Goal: Task Accomplishment & Management: Manage account settings

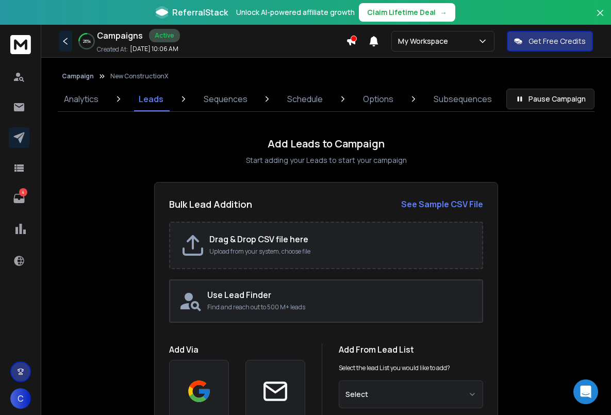
click at [64, 43] on icon at bounding box center [65, 41] width 9 height 9
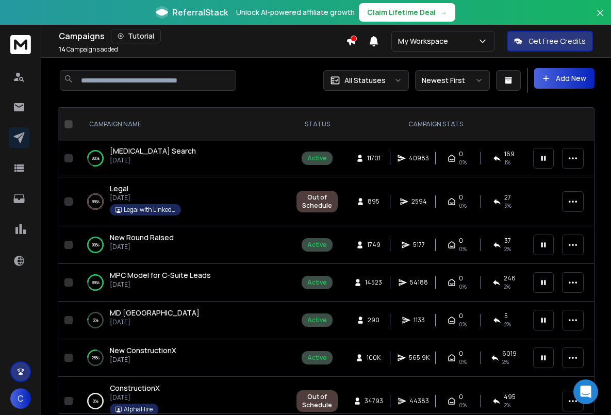
scroll to position [166, 0]
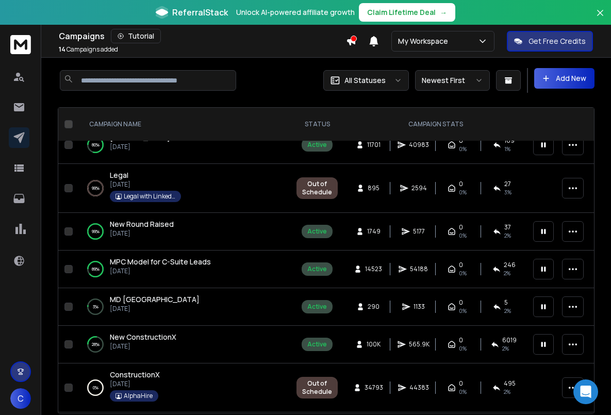
click at [143, 342] on p "6 months ago" at bounding box center [143, 346] width 67 height 8
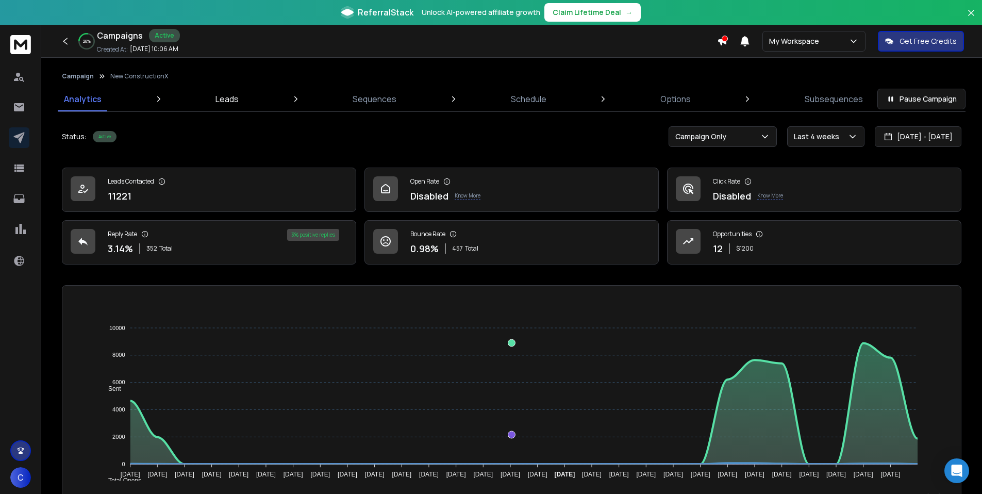
click at [232, 90] on link "Leads" at bounding box center [227, 99] width 36 height 25
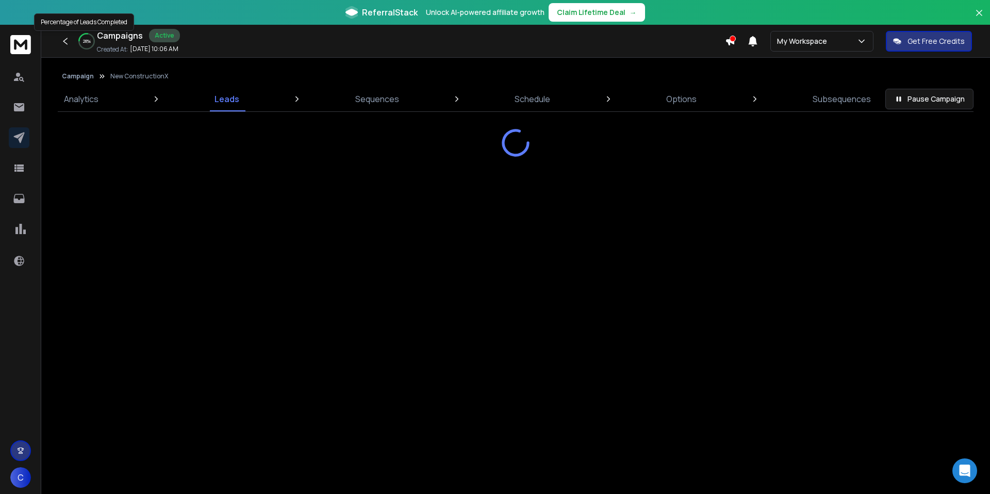
click at [73, 46] on div "28 % Campaigns Active Created At: Apr 14, 2025, 10:06 AM" at bounding box center [119, 41] width 121 height 25
click at [71, 46] on button at bounding box center [65, 41] width 13 height 21
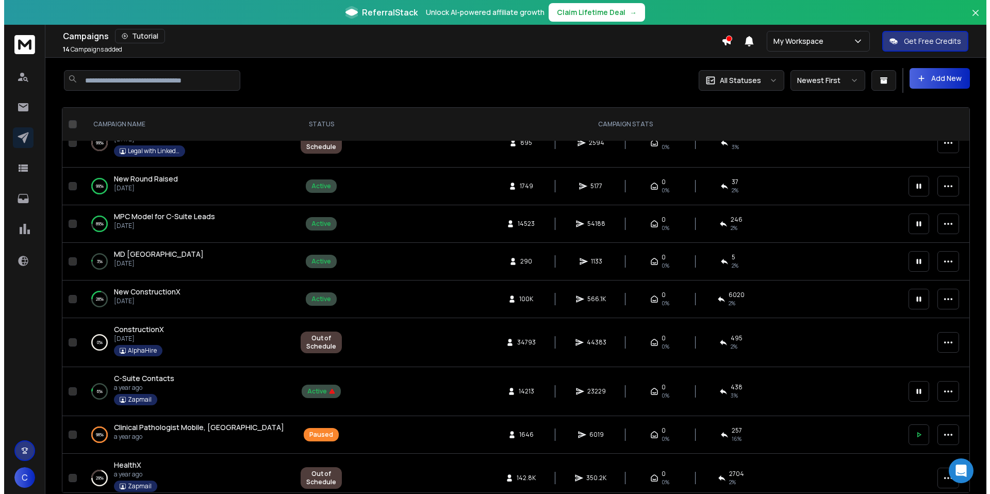
scroll to position [229, 0]
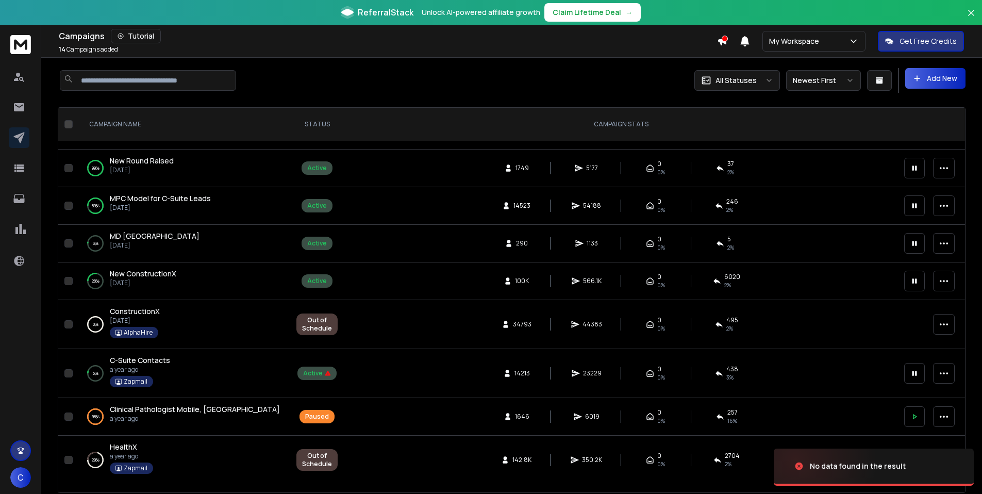
click at [146, 279] on p "6 months ago" at bounding box center [143, 283] width 67 height 8
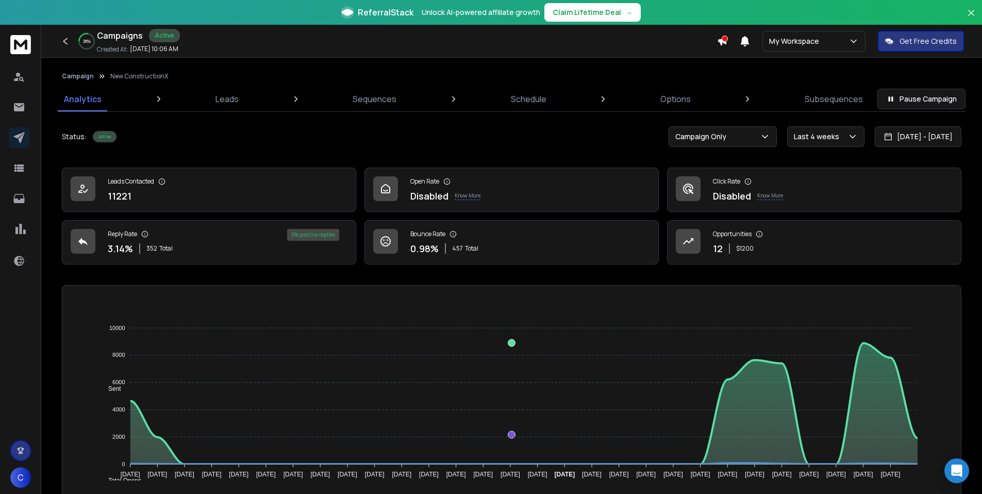
click at [618, 145] on button "Campaign Only" at bounding box center [723, 136] width 108 height 21
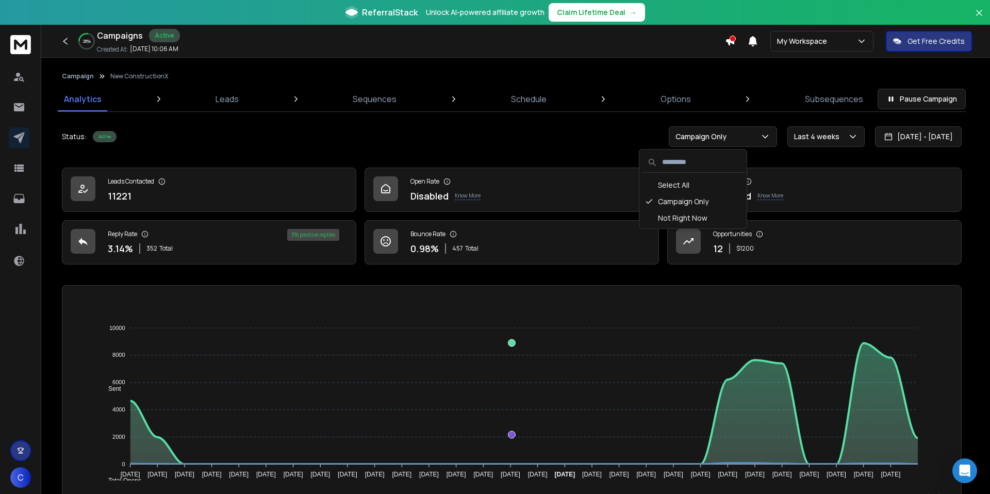
click at [572, 144] on div "Status: Active Pause Campaign Campaign Only Last 4 weeks 15 Sep 2025 - 14 Oct 2…" at bounding box center [512, 136] width 900 height 21
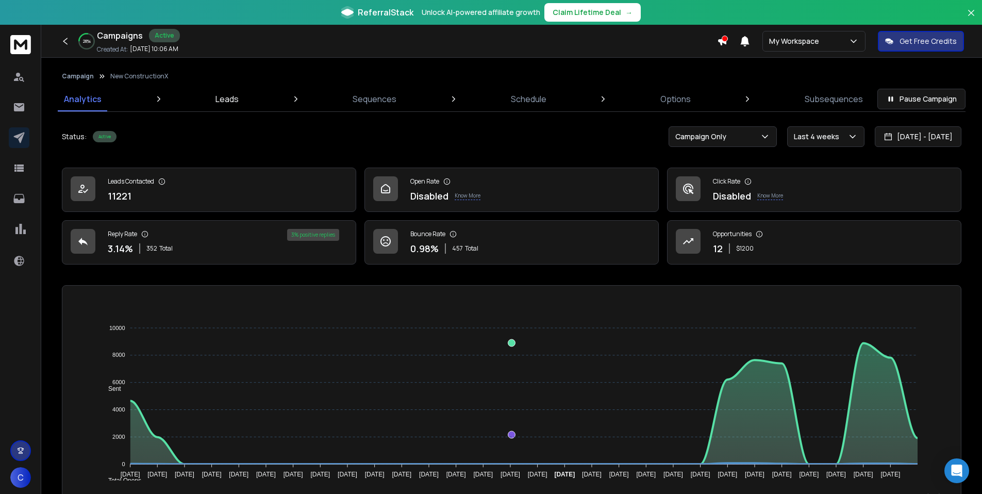
click at [232, 96] on p "Leads" at bounding box center [227, 99] width 23 height 12
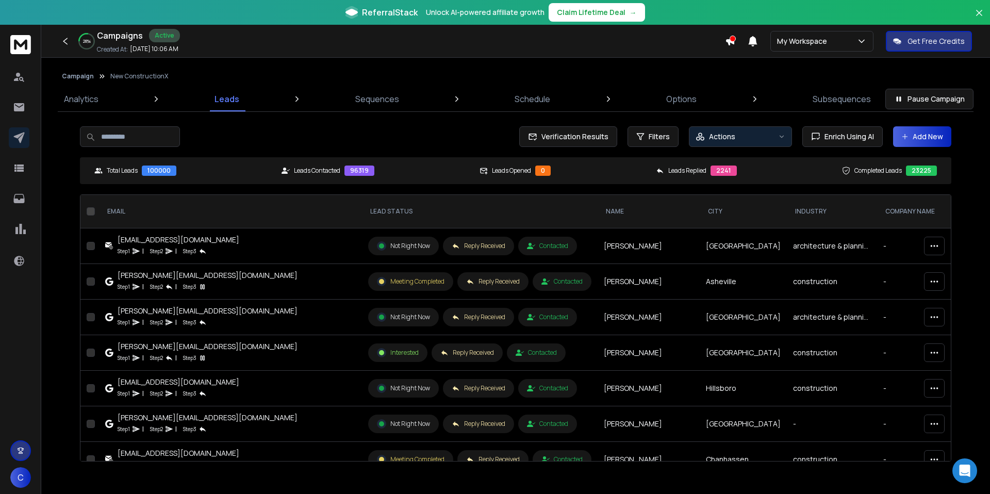
click at [618, 140] on p "Actions" at bounding box center [722, 137] width 26 height 10
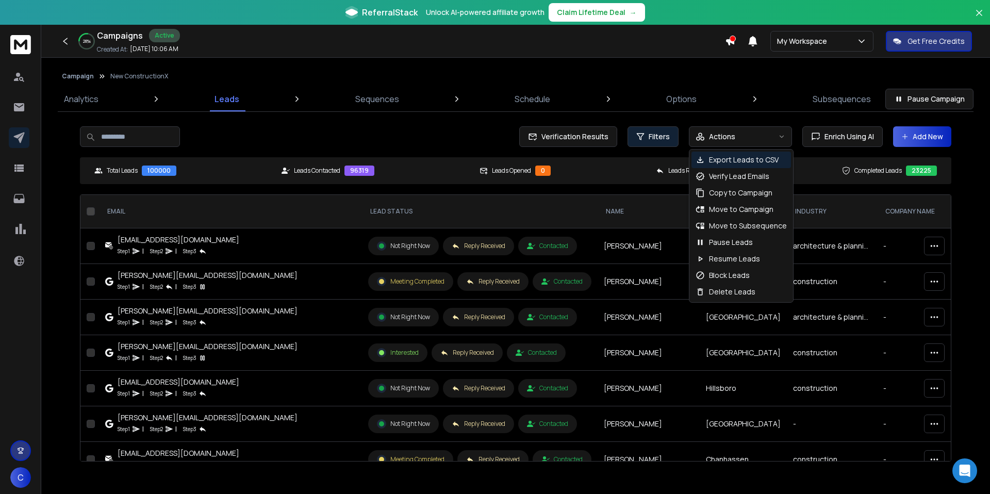
click at [618, 139] on span "Filters" at bounding box center [659, 137] width 21 height 10
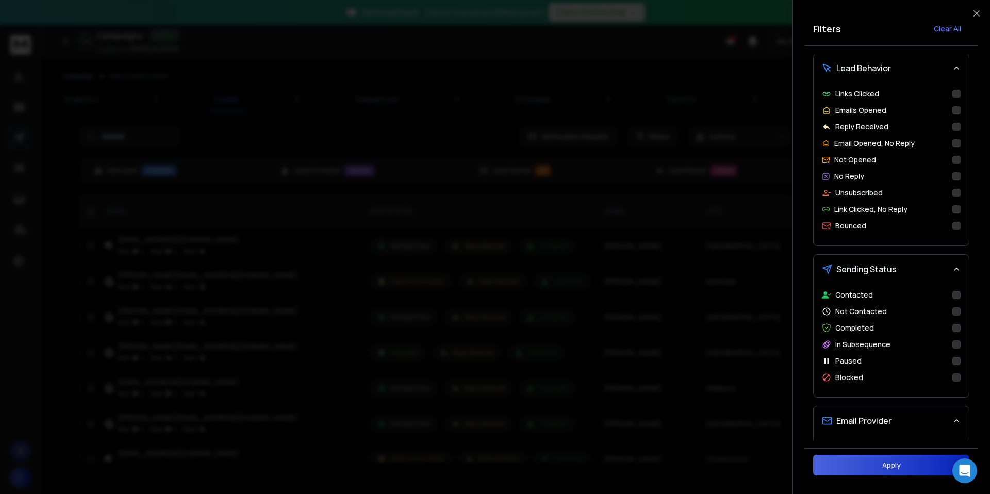
scroll to position [11, 0]
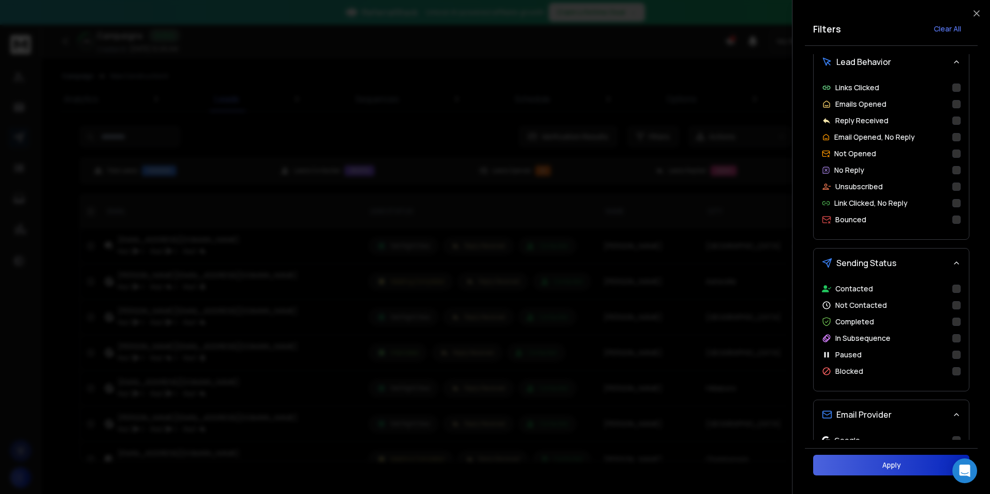
click at [618, 287] on button "Contacted" at bounding box center [957, 289] width 8 height 8
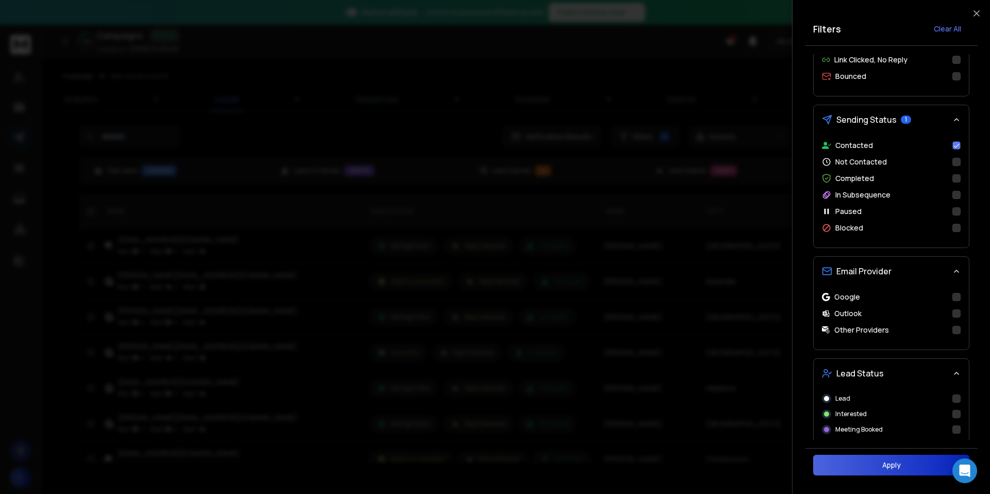
scroll to position [146, 0]
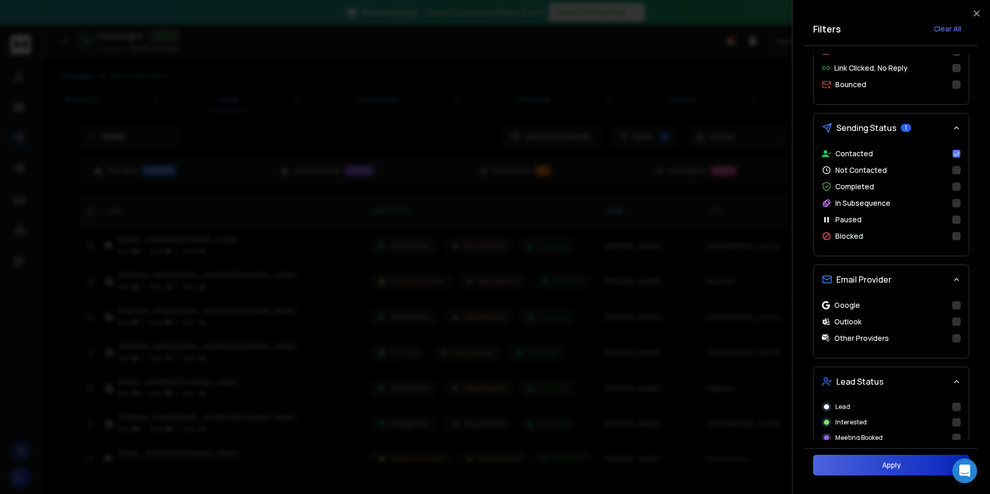
click at [618, 188] on button "Completed" at bounding box center [957, 187] width 8 height 8
click at [618, 153] on button "Contacted" at bounding box center [957, 154] width 8 height 8
click at [618, 415] on button "Apply" at bounding box center [891, 465] width 156 height 21
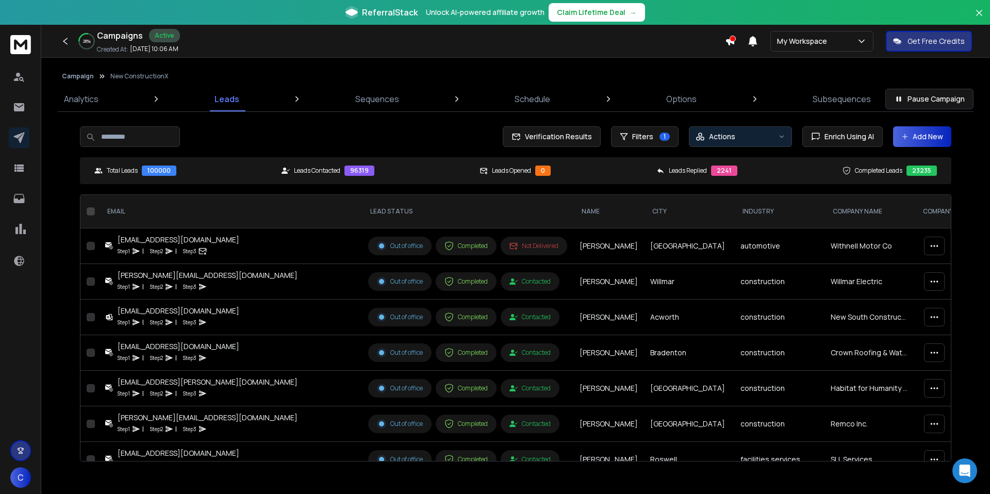
click at [618, 141] on div "Actions" at bounding box center [735, 137] width 78 height 10
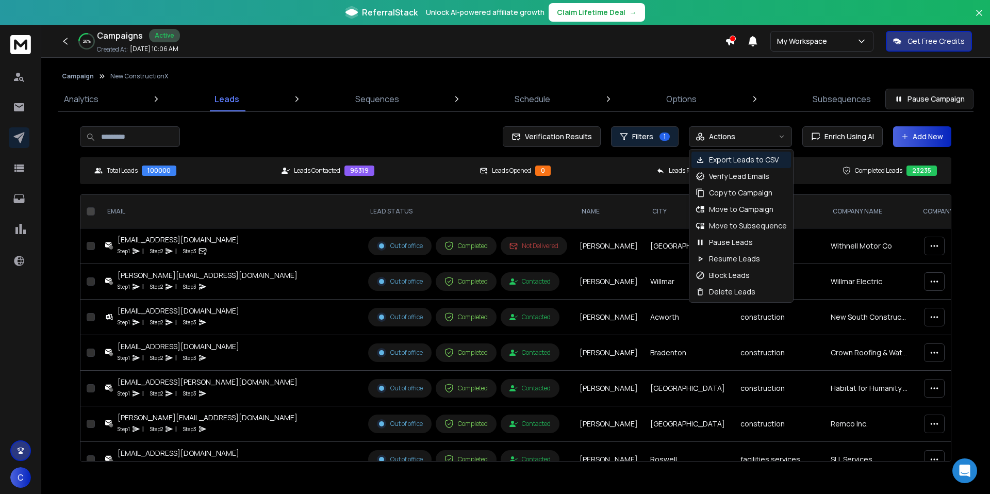
click at [618, 141] on span "Filters" at bounding box center [642, 137] width 21 height 10
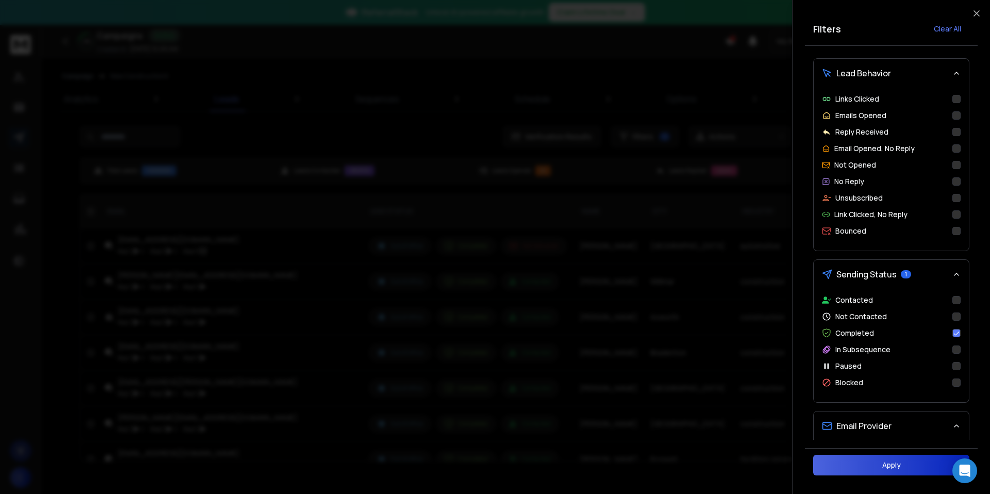
click at [618, 183] on button "No Reply" at bounding box center [957, 181] width 8 height 8
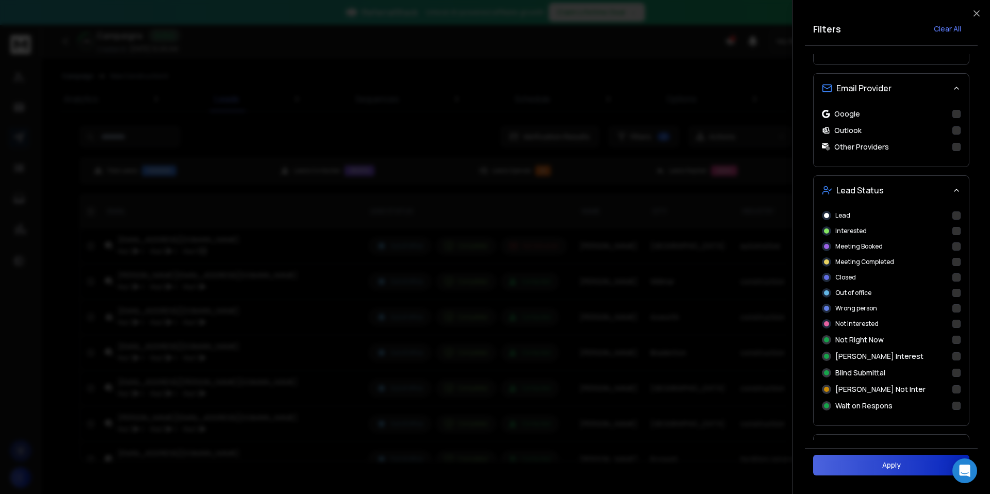
scroll to position [383, 0]
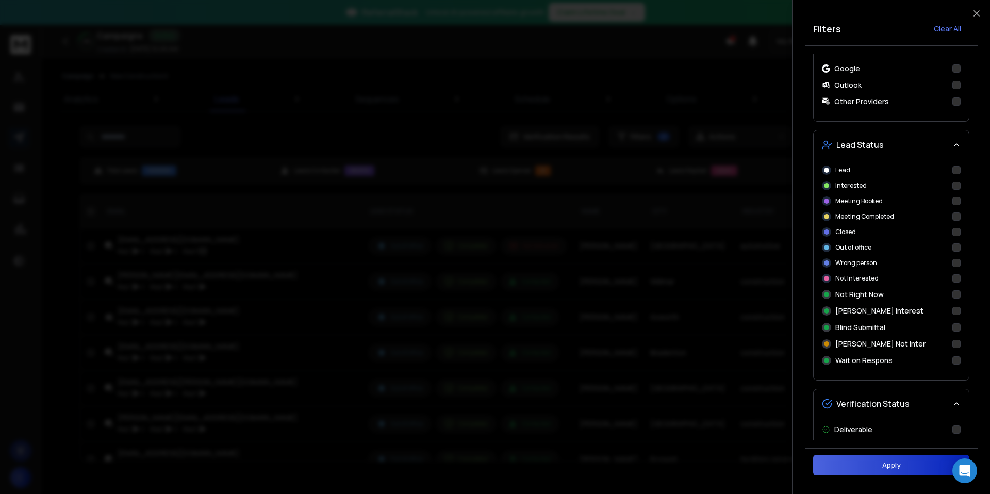
click at [618, 415] on button "Apply" at bounding box center [891, 465] width 156 height 21
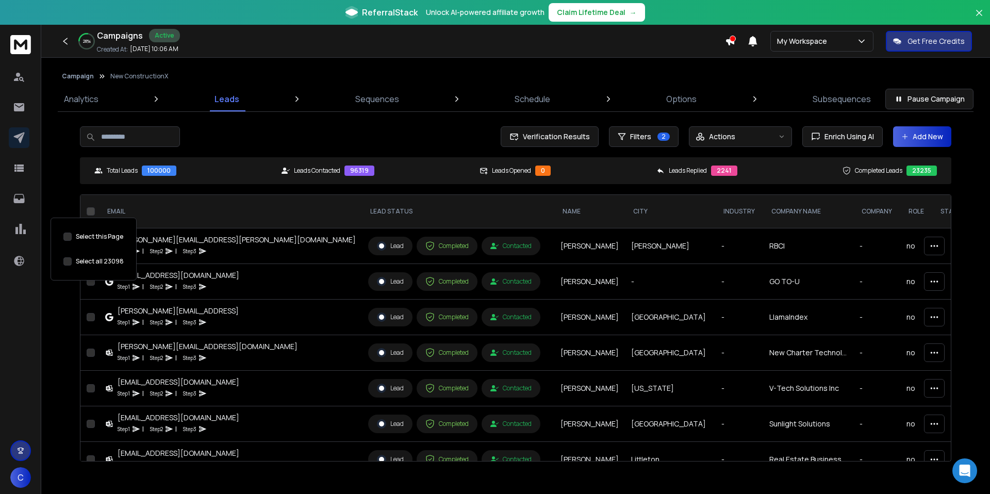
click at [69, 260] on button "Select this Page" at bounding box center [67, 261] width 8 height 8
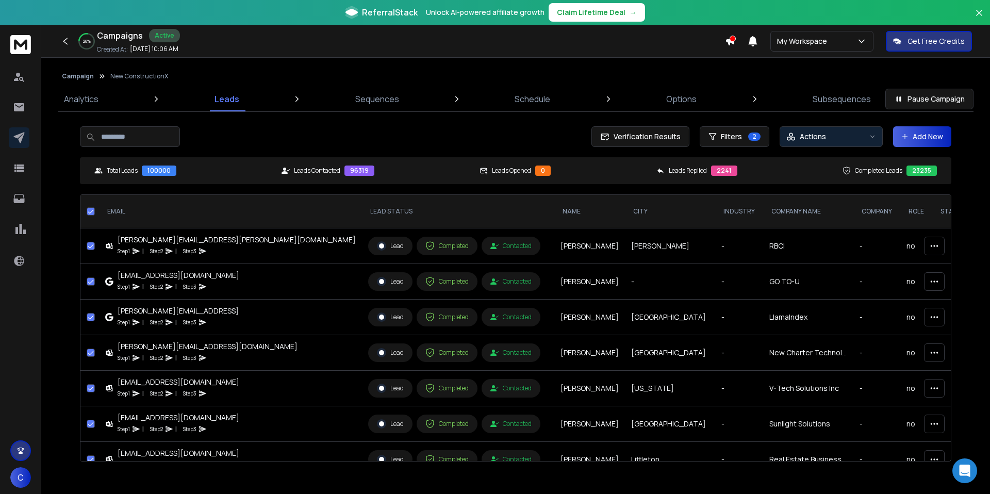
click at [618, 133] on div "Actions" at bounding box center [825, 137] width 78 height 10
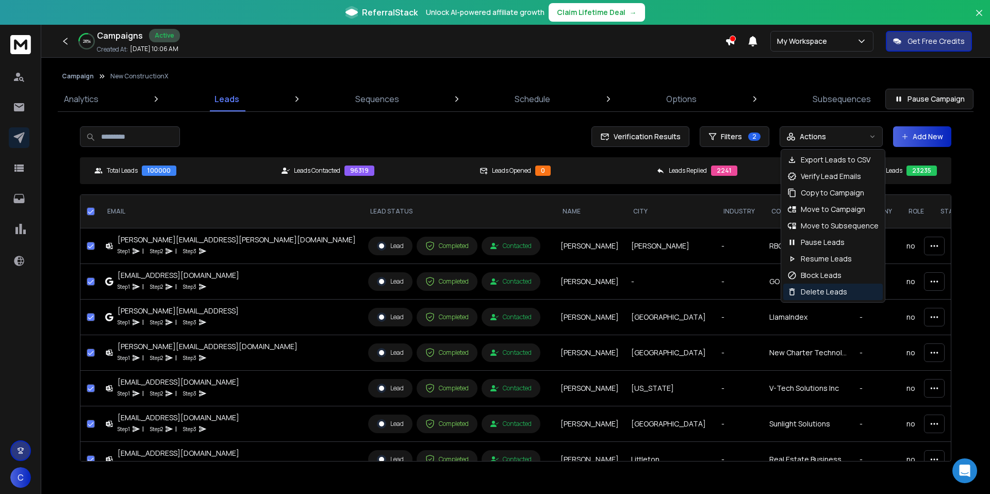
click at [618, 292] on p "Delete Leads" at bounding box center [824, 292] width 46 height 10
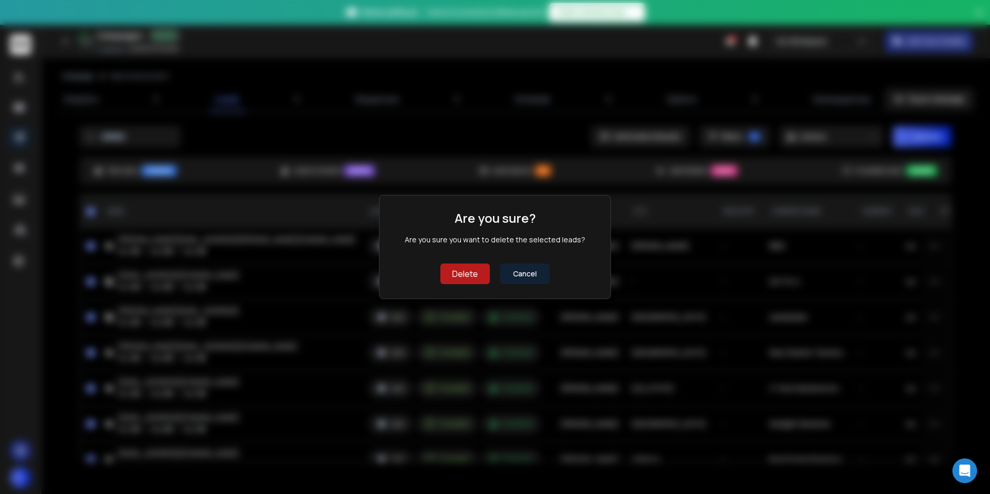
click at [457, 273] on button "Delete" at bounding box center [465, 274] width 50 height 21
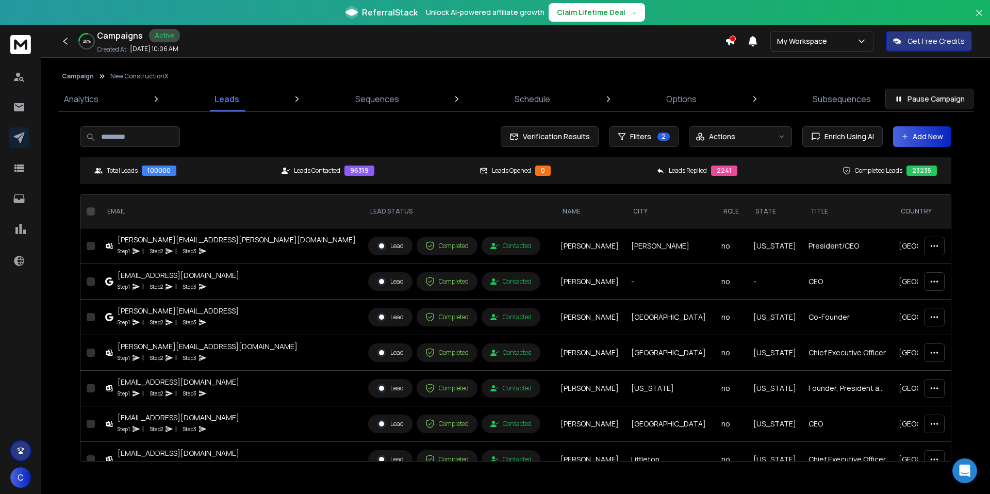
click at [618, 130] on button "Add New" at bounding box center [922, 136] width 58 height 21
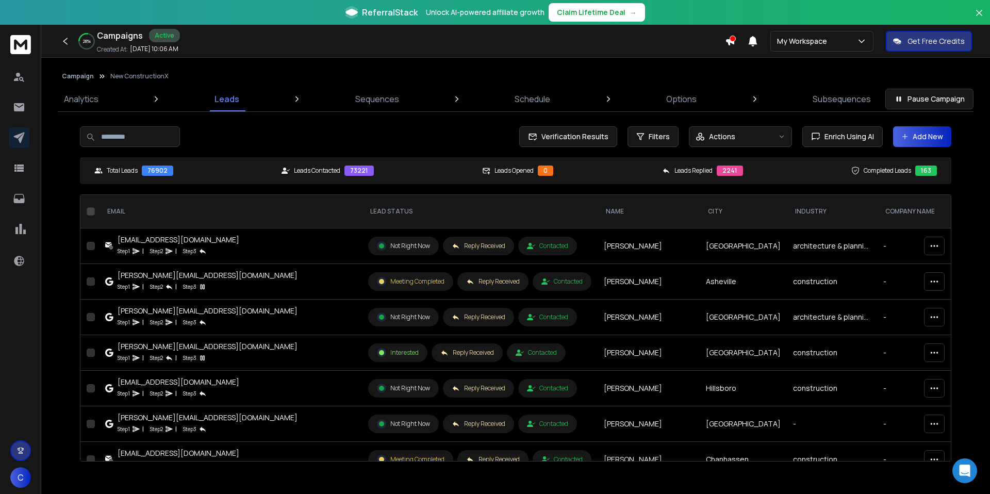
click at [930, 139] on button "Add New" at bounding box center [922, 136] width 58 height 21
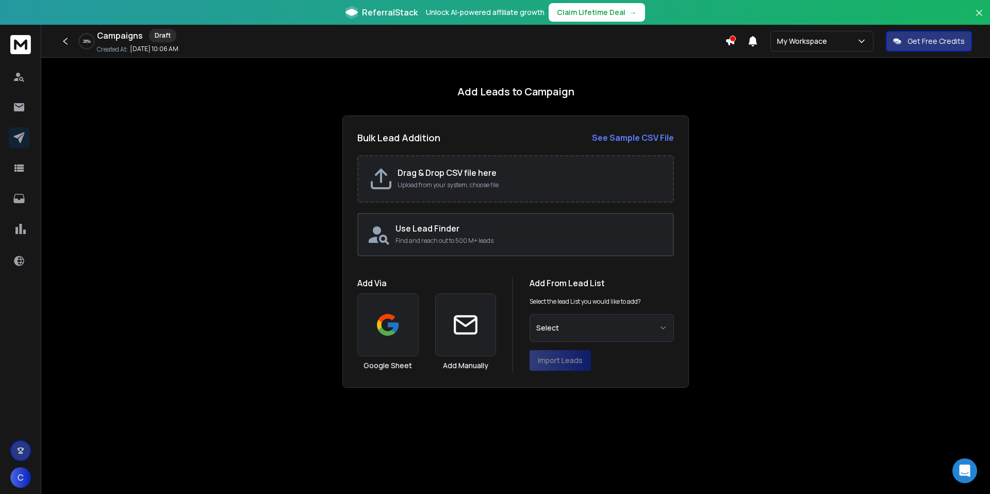
click at [441, 167] on h2 "Drag & Drop CSV file here" at bounding box center [530, 173] width 265 height 12
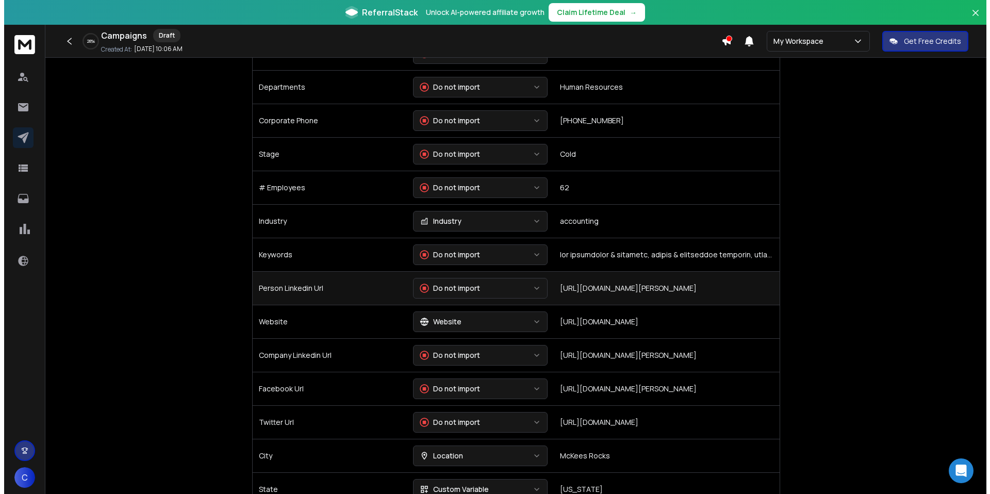
scroll to position [778, 0]
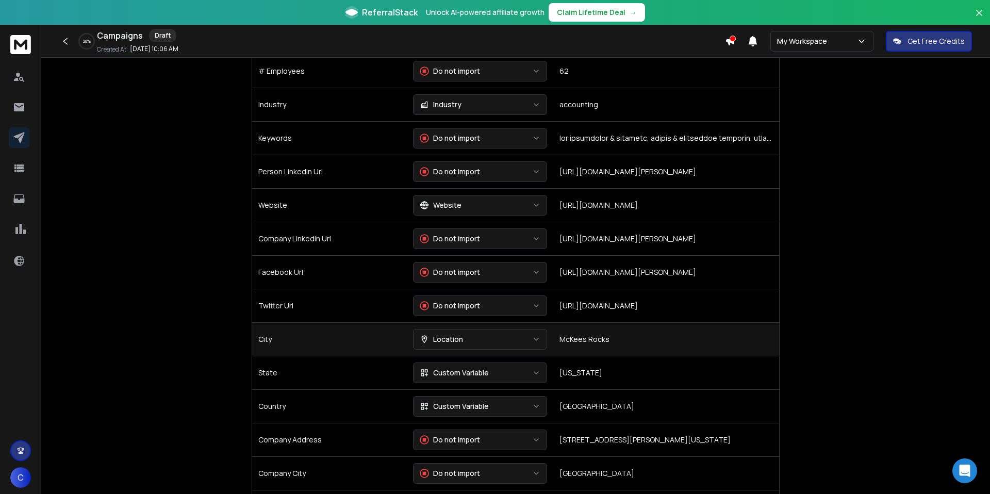
click at [481, 344] on button "Location" at bounding box center [480, 339] width 135 height 21
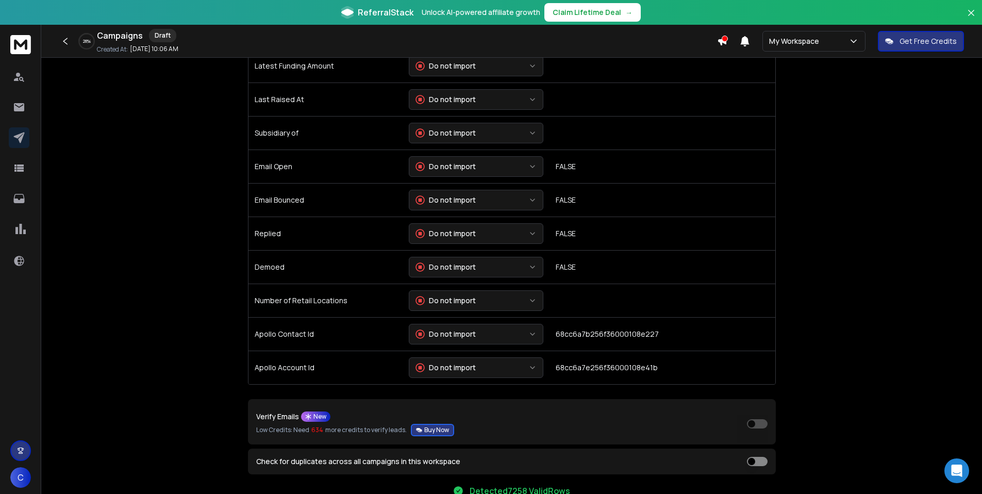
scroll to position [1504, 0]
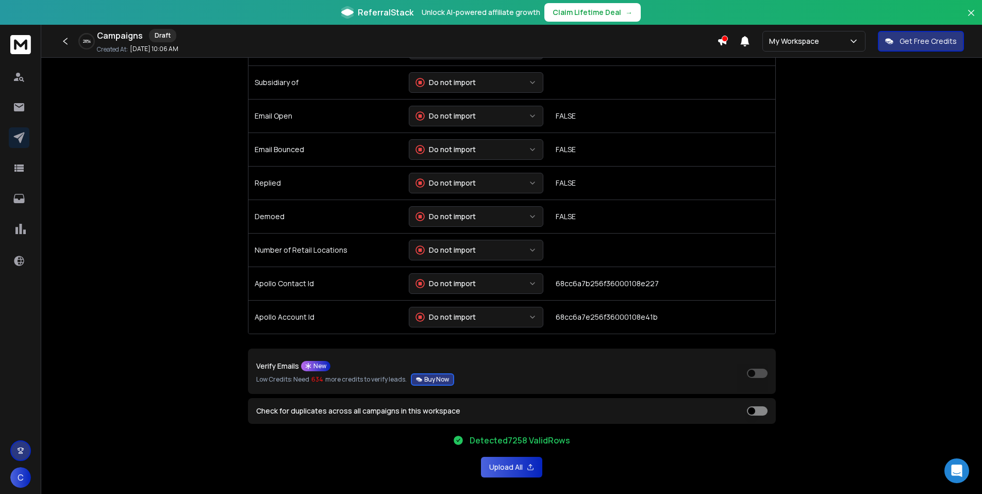
click at [514, 465] on button "Upload All" at bounding box center [511, 467] width 61 height 21
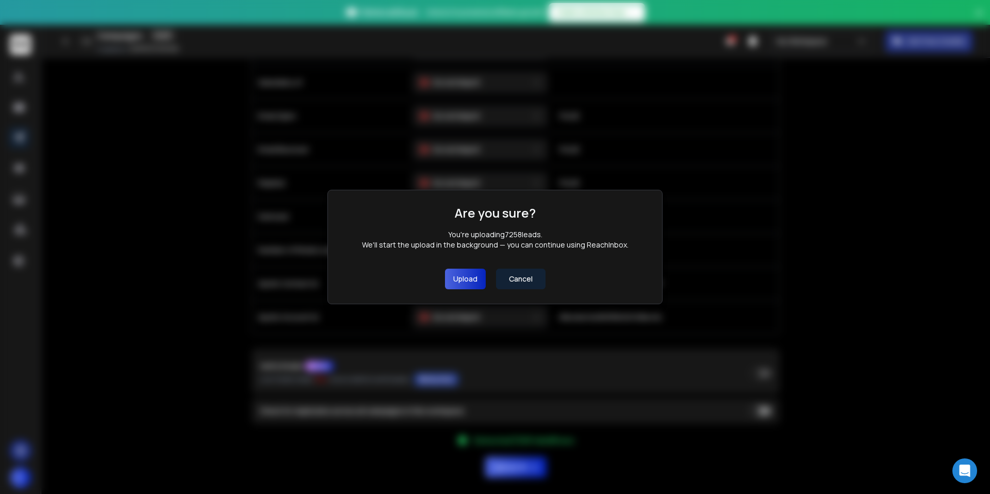
click at [471, 287] on button "Upload" at bounding box center [465, 279] width 41 height 21
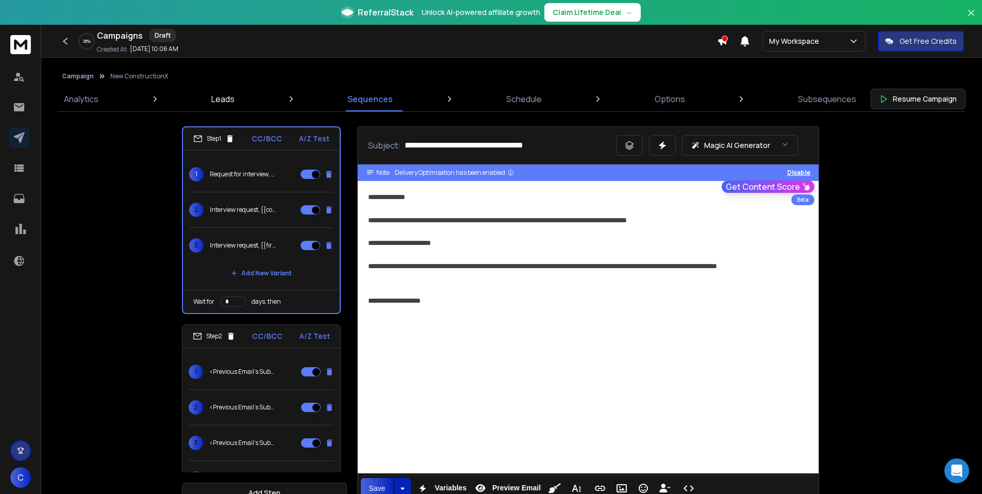
click at [222, 97] on p "Leads" at bounding box center [222, 99] width 23 height 12
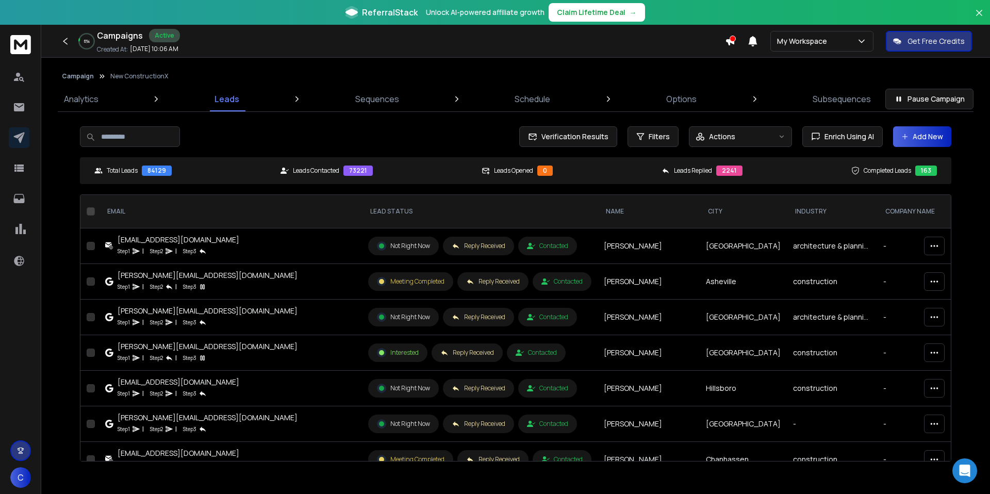
click at [917, 138] on button "Add New" at bounding box center [922, 136] width 58 height 21
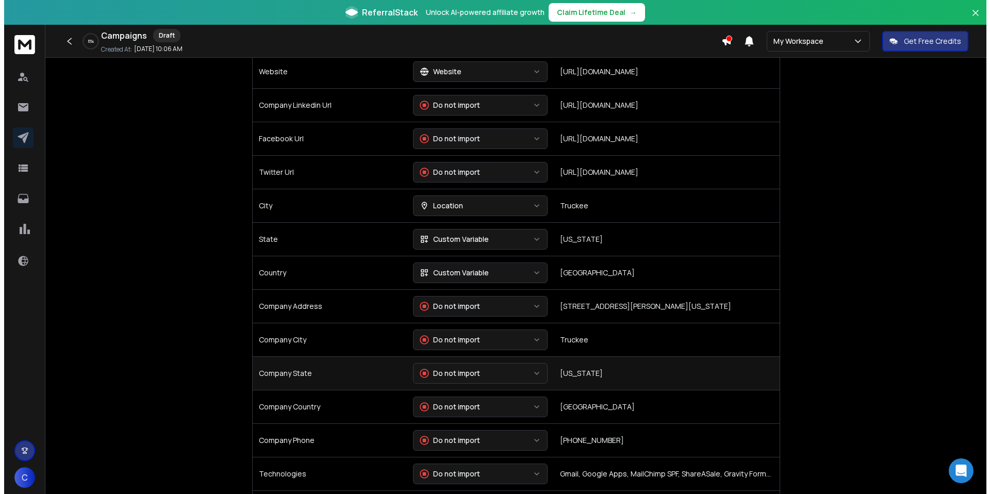
scroll to position [1021, 0]
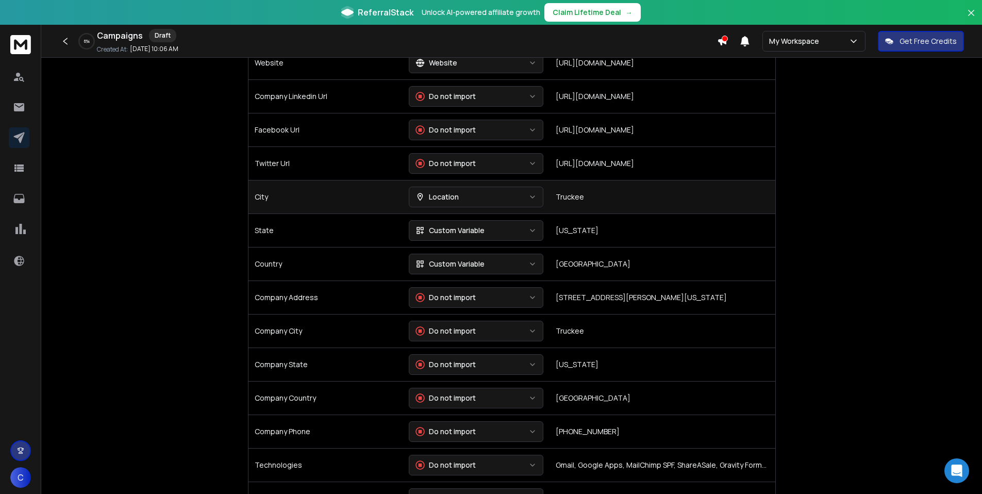
click at [477, 200] on button "Location" at bounding box center [476, 197] width 135 height 21
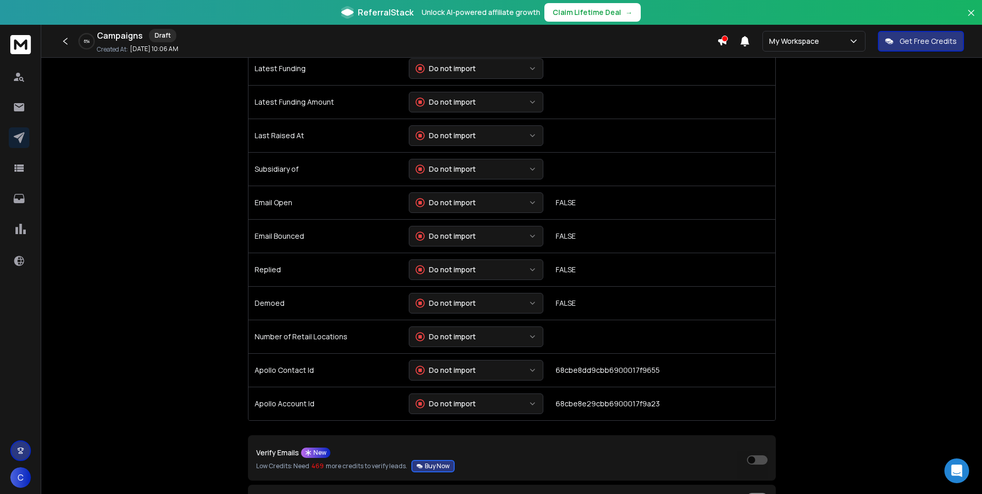
scroll to position [1605, 0]
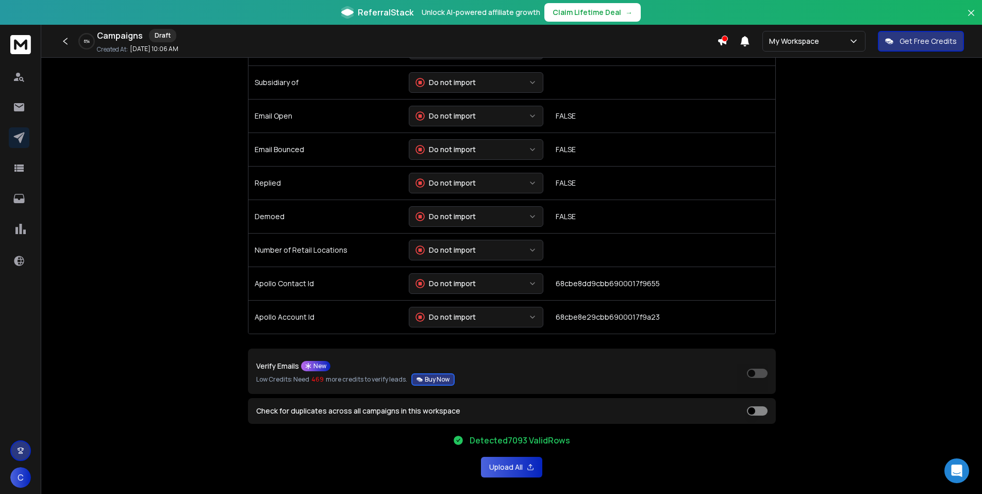
click at [511, 463] on button "Upload All" at bounding box center [511, 467] width 61 height 21
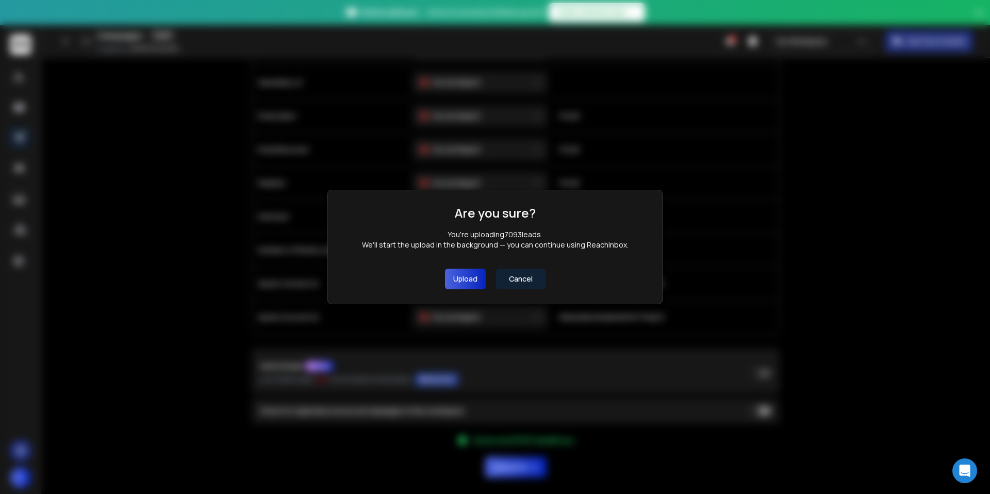
click at [465, 282] on button "Upload" at bounding box center [465, 279] width 41 height 21
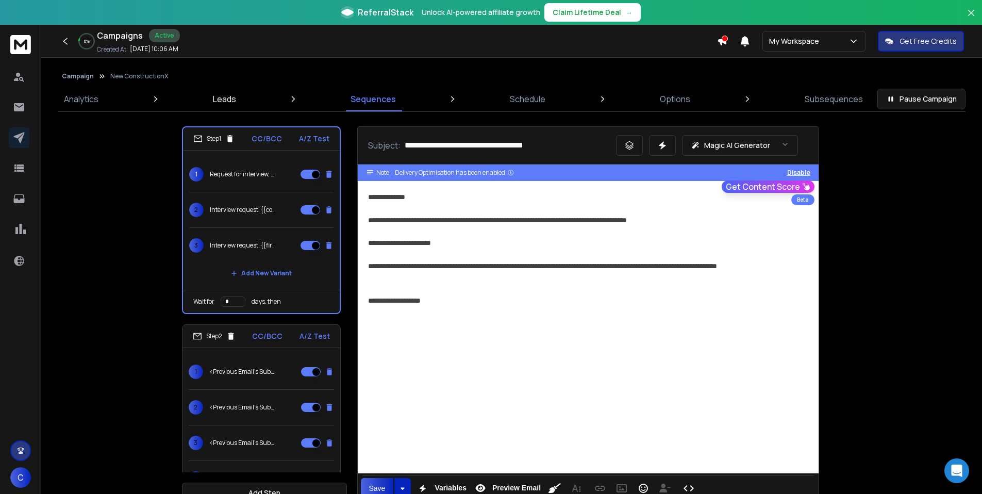
click at [230, 99] on p "Leads" at bounding box center [224, 99] width 23 height 12
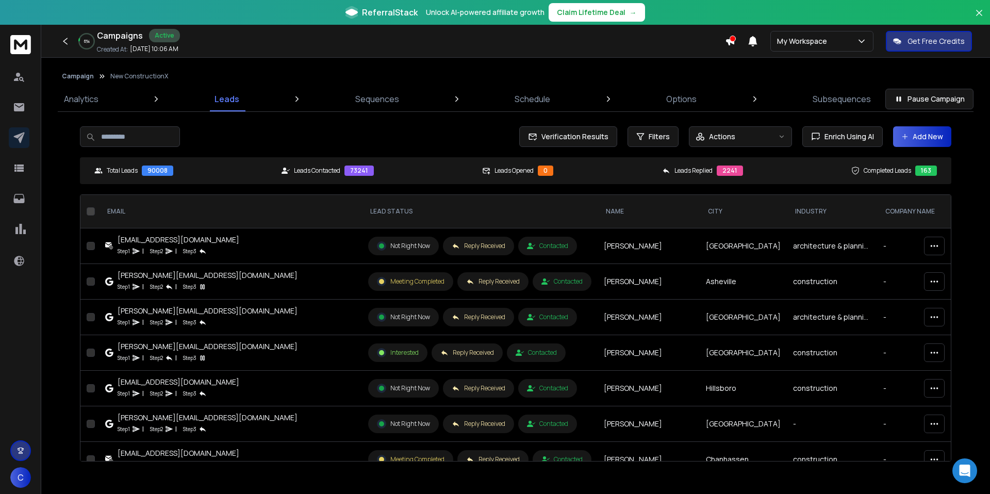
click at [927, 137] on button "Add New" at bounding box center [922, 136] width 58 height 21
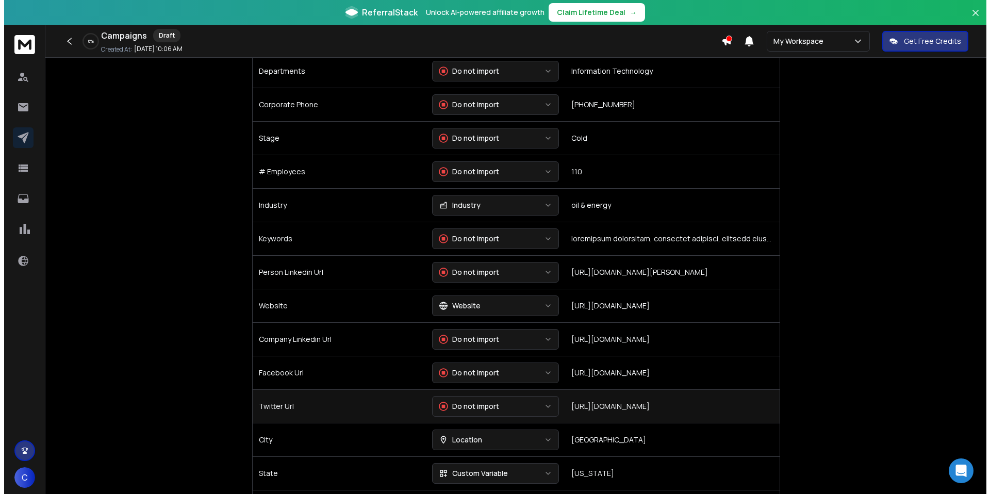
scroll to position [790, 0]
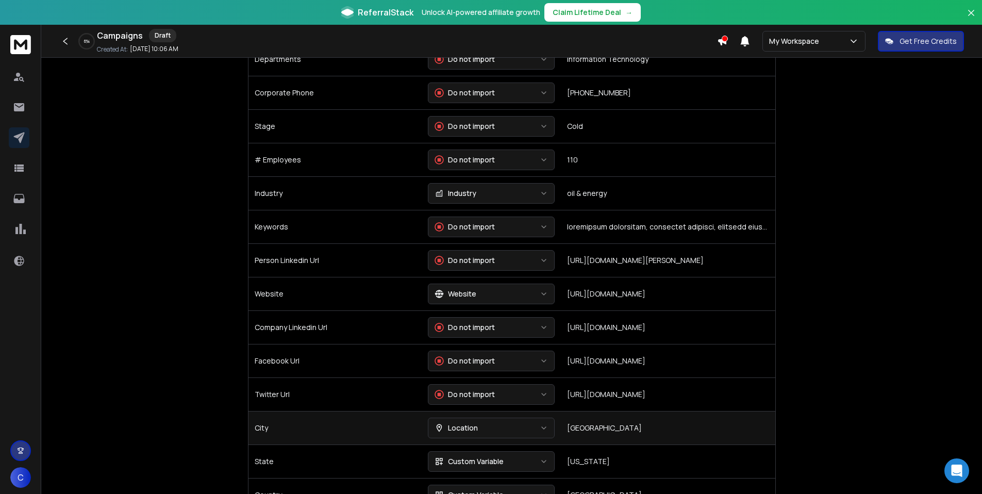
click at [473, 433] on button "Location" at bounding box center [491, 428] width 127 height 21
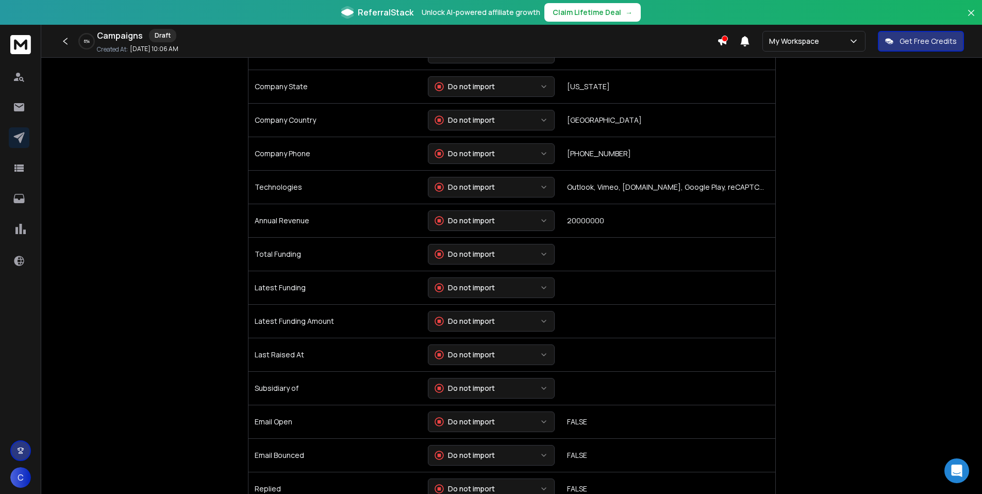
scroll to position [1735, 0]
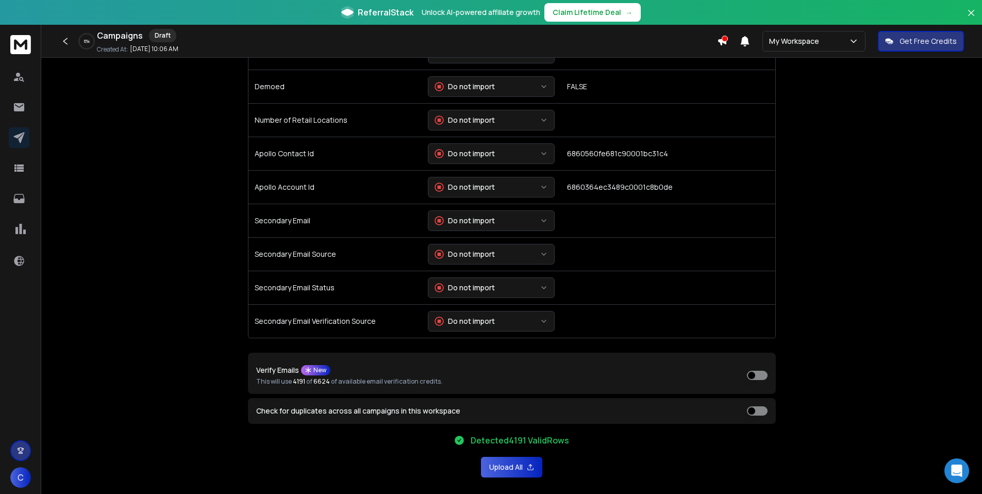
click at [523, 469] on button "Upload All" at bounding box center [511, 467] width 61 height 21
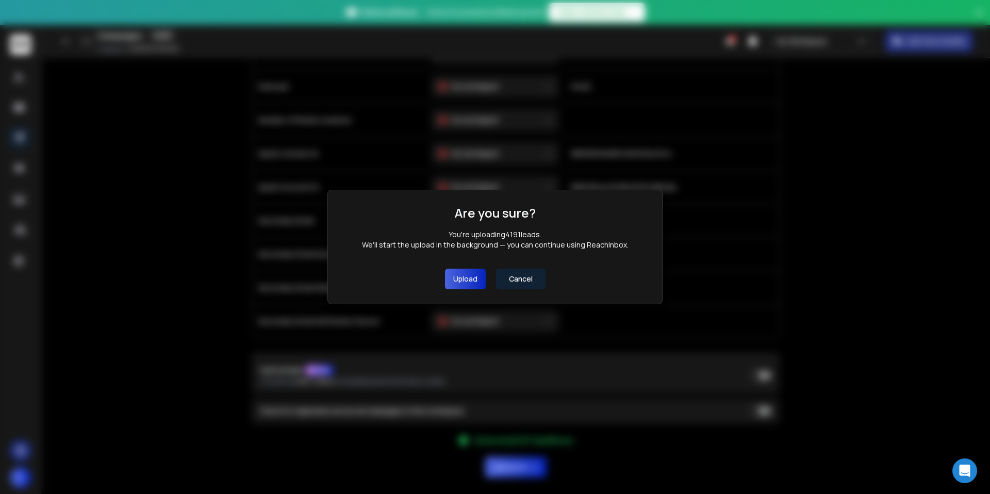
click at [470, 267] on div "Are you sure? You're uploading 4191 lead s . We'll start the upload in the back…" at bounding box center [494, 247] width 305 height 85
click at [470, 277] on button "Upload" at bounding box center [465, 279] width 41 height 21
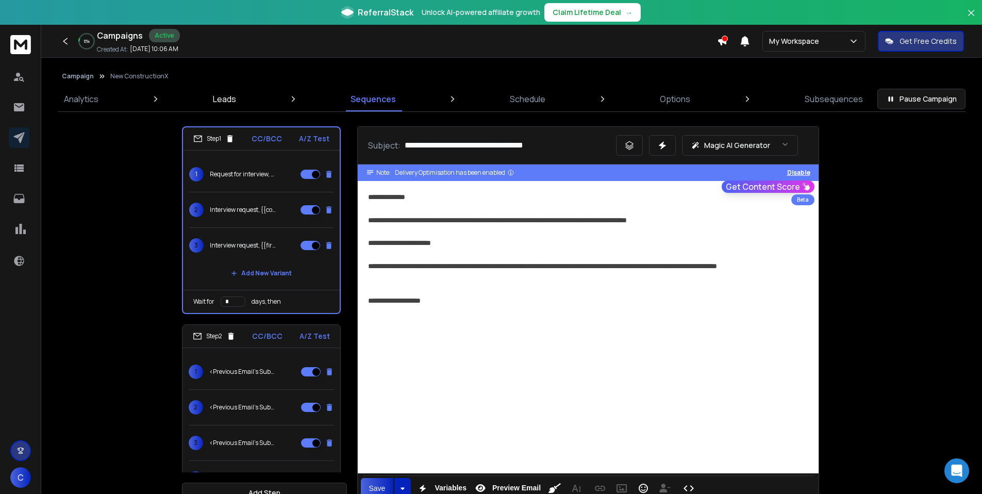
click at [231, 102] on p "Leads" at bounding box center [224, 99] width 23 height 12
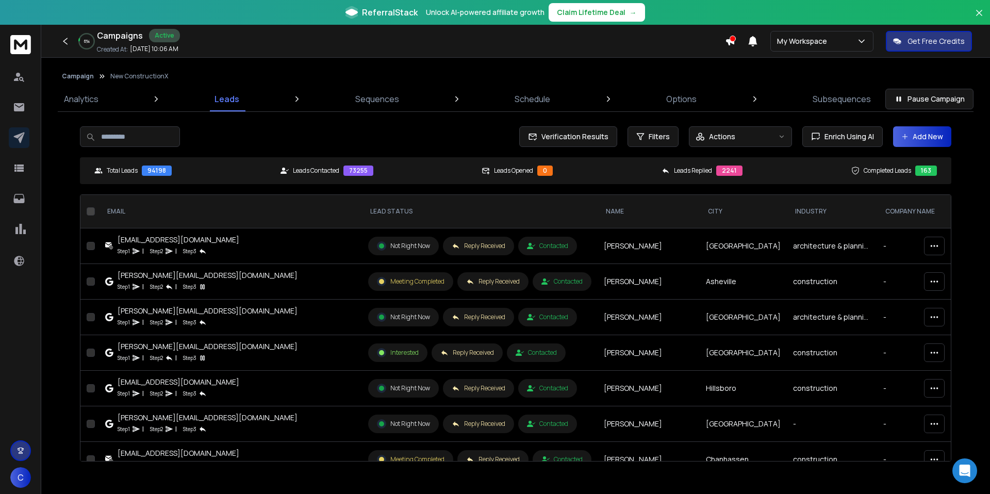
click at [900, 137] on button "Add New" at bounding box center [922, 136] width 58 height 21
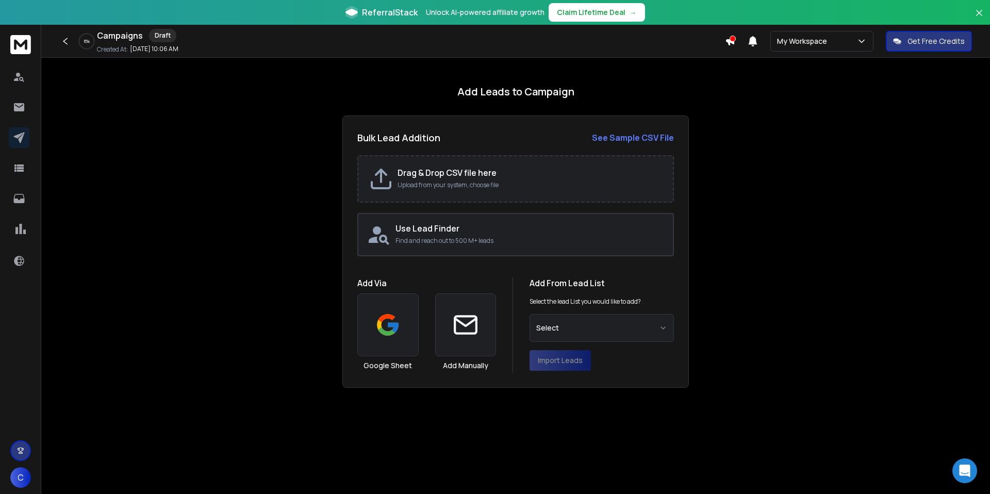
click at [467, 186] on p "Upload from your system, choose file" at bounding box center [530, 185] width 265 height 8
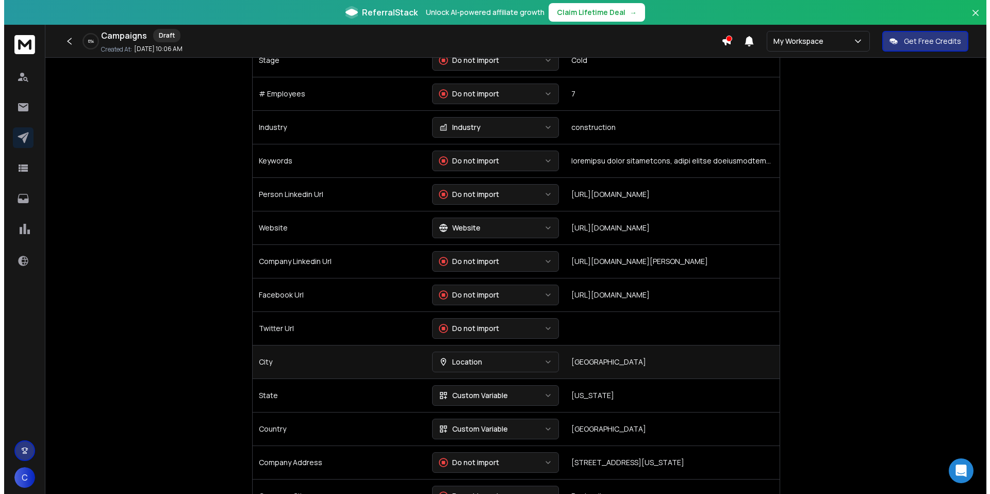
scroll to position [825, 0]
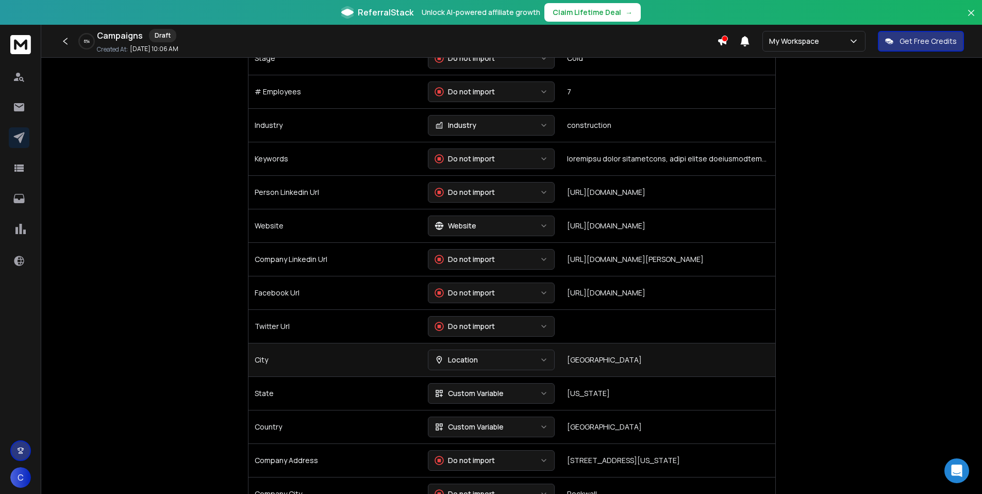
click at [489, 359] on button "Location" at bounding box center [491, 360] width 127 height 21
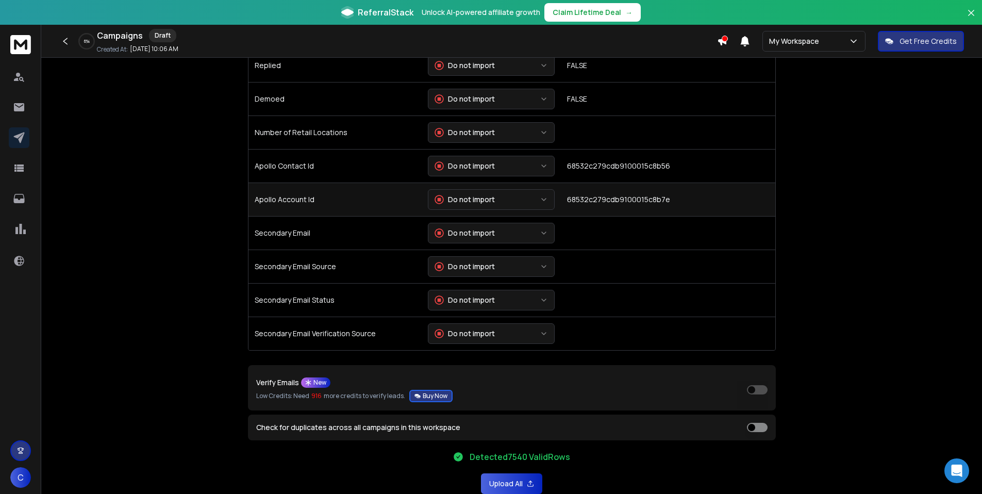
scroll to position [1706, 0]
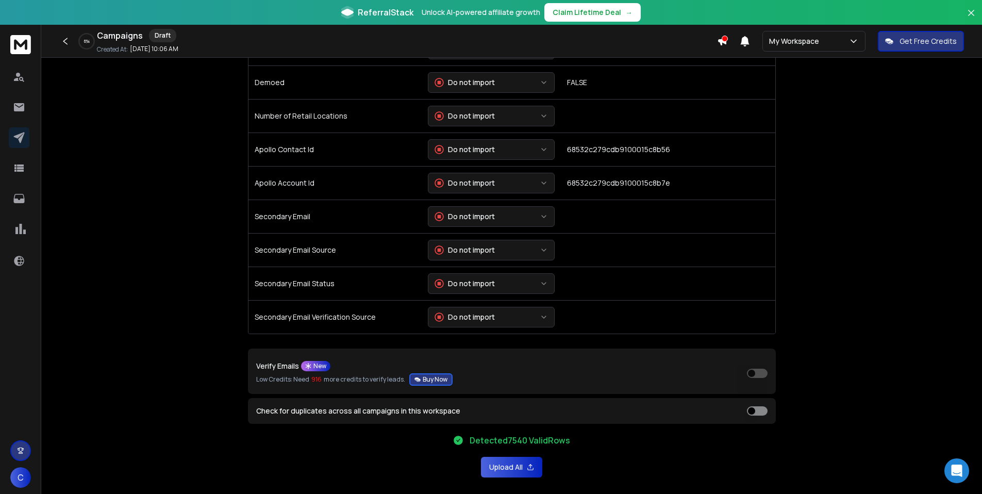
click at [512, 470] on button "Upload All" at bounding box center [511, 467] width 61 height 21
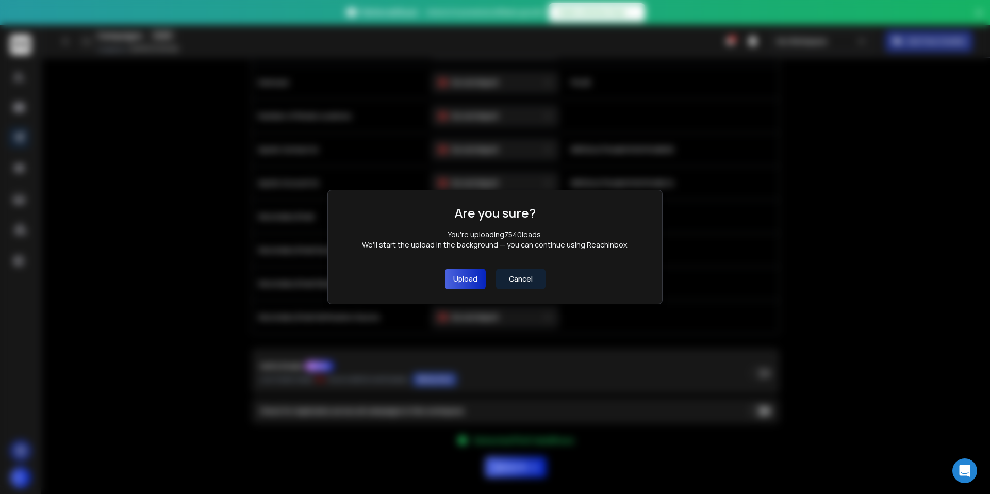
click at [472, 274] on button "Upload" at bounding box center [465, 279] width 41 height 21
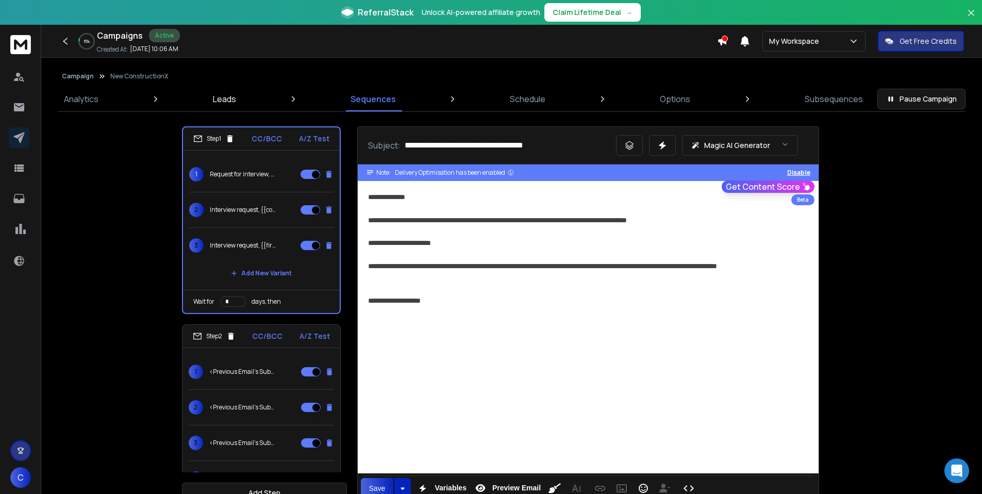
click at [235, 100] on p "Leads" at bounding box center [224, 99] width 23 height 12
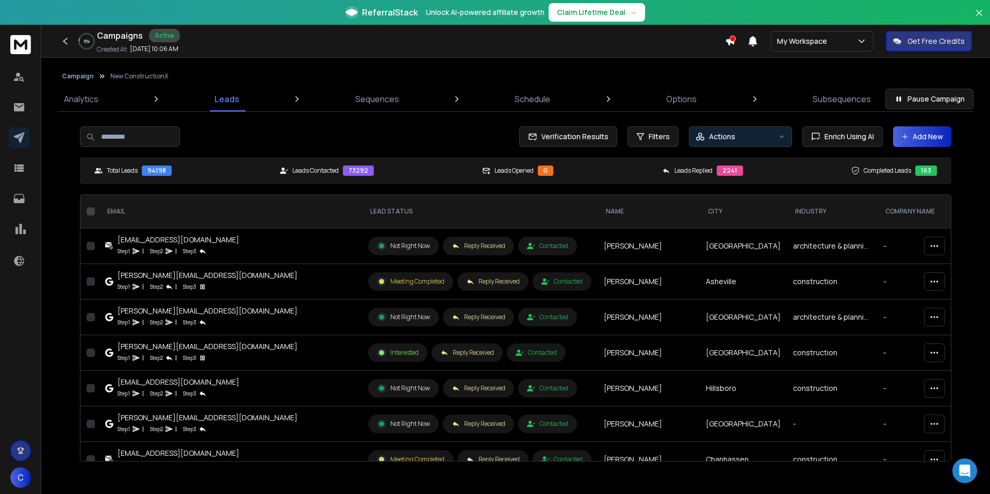
click at [756, 141] on div "Actions" at bounding box center [735, 137] width 78 height 10
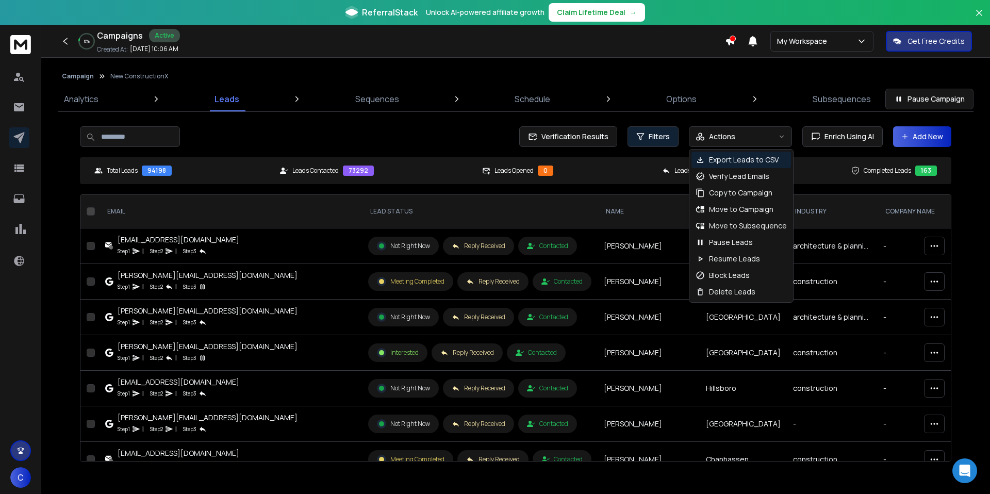
click at [648, 141] on button "Filters" at bounding box center [653, 136] width 51 height 21
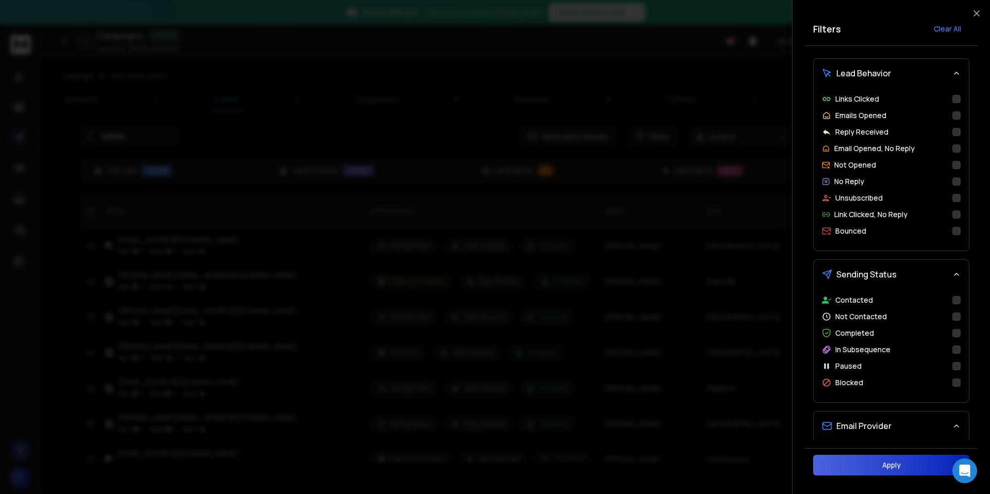
click at [857, 233] on p "Bounced" at bounding box center [850, 231] width 31 height 10
click at [953, 233] on button "Bounced" at bounding box center [957, 231] width 8 height 8
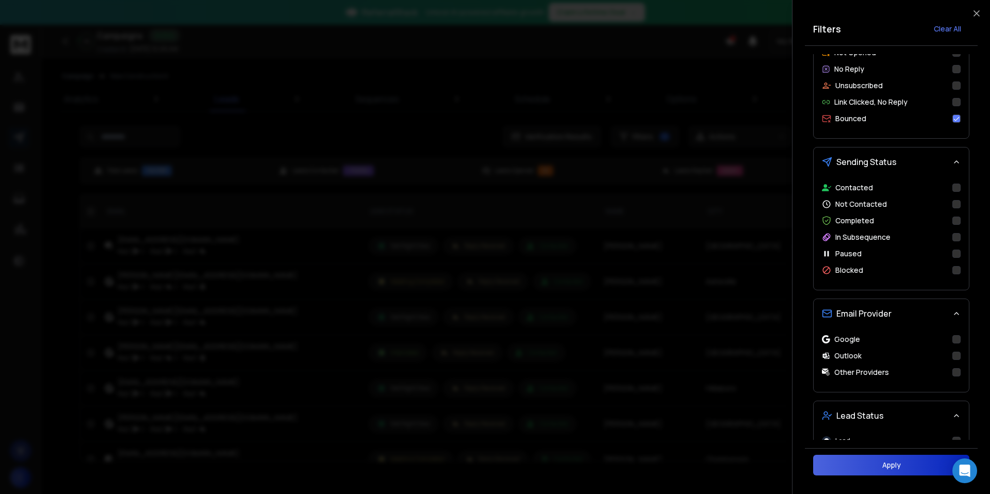
scroll to position [150, 0]
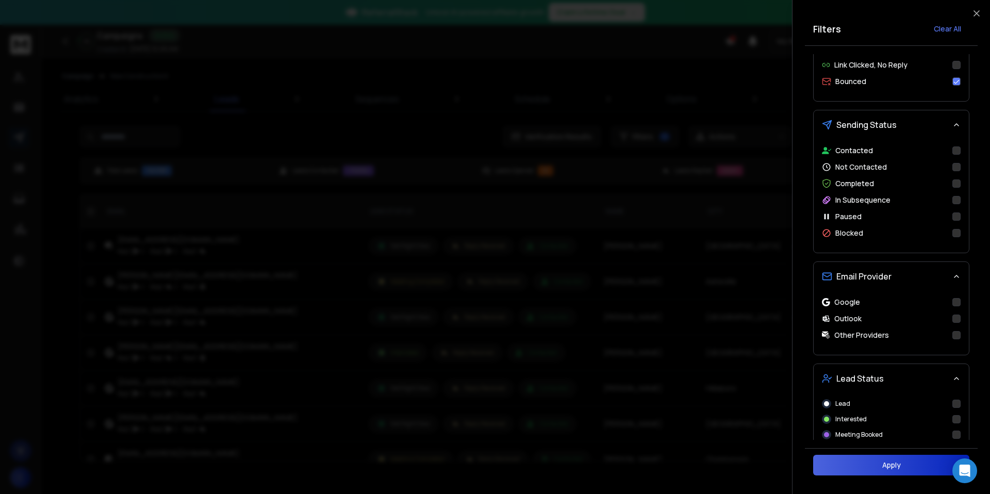
click at [862, 231] on div "Blocked" at bounding box center [891, 233] width 139 height 10
click at [863, 234] on div "Blocked" at bounding box center [891, 233] width 139 height 10
click at [854, 235] on p "Blocked" at bounding box center [849, 233] width 28 height 10
click at [953, 235] on button "Blocked" at bounding box center [957, 233] width 8 height 8
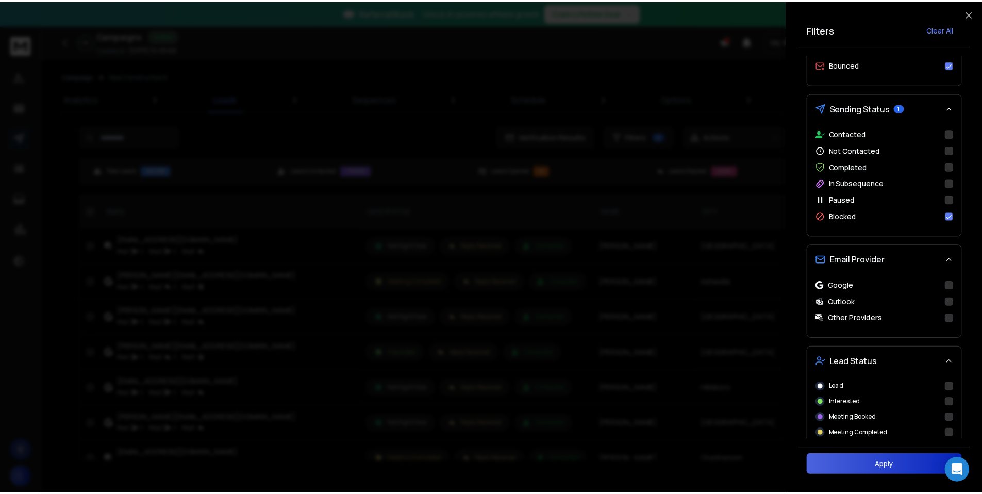
scroll to position [294, 0]
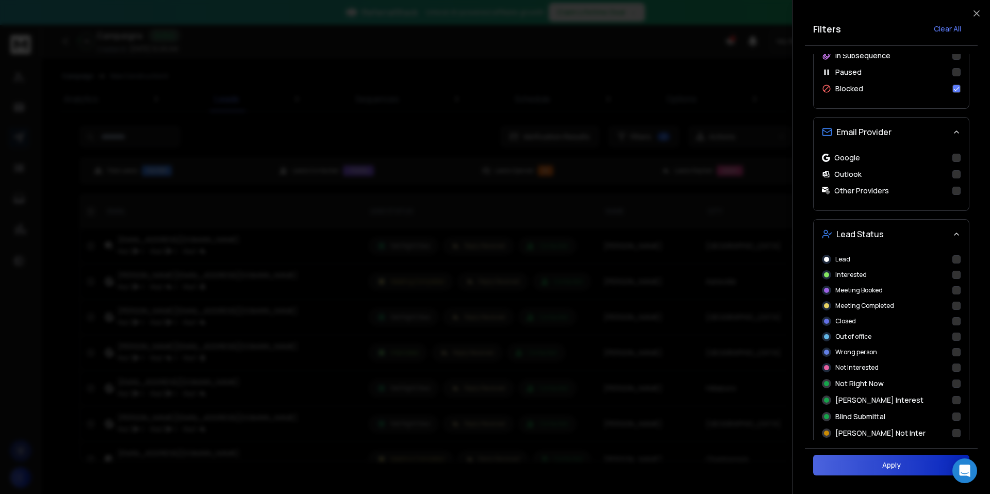
click at [871, 465] on button "Apply" at bounding box center [891, 465] width 156 height 21
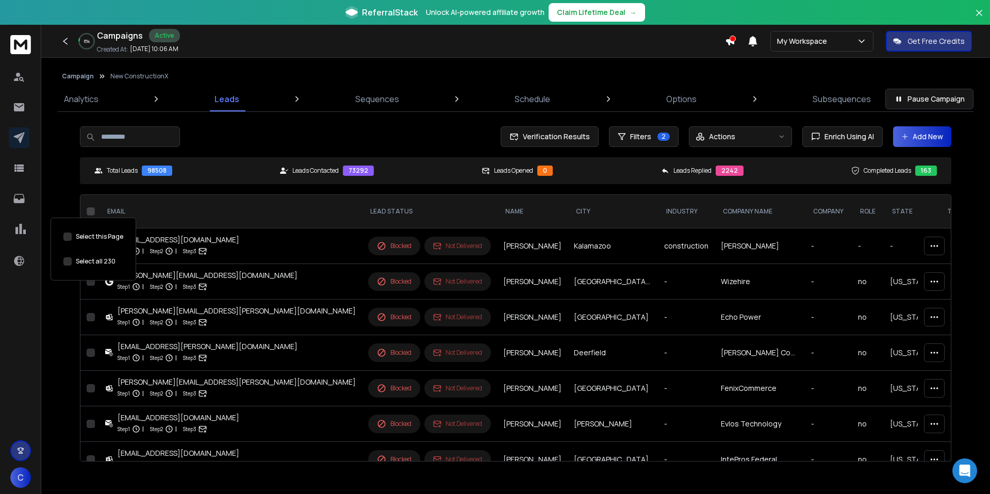
click at [70, 262] on button "Select this Page" at bounding box center [67, 261] width 8 height 8
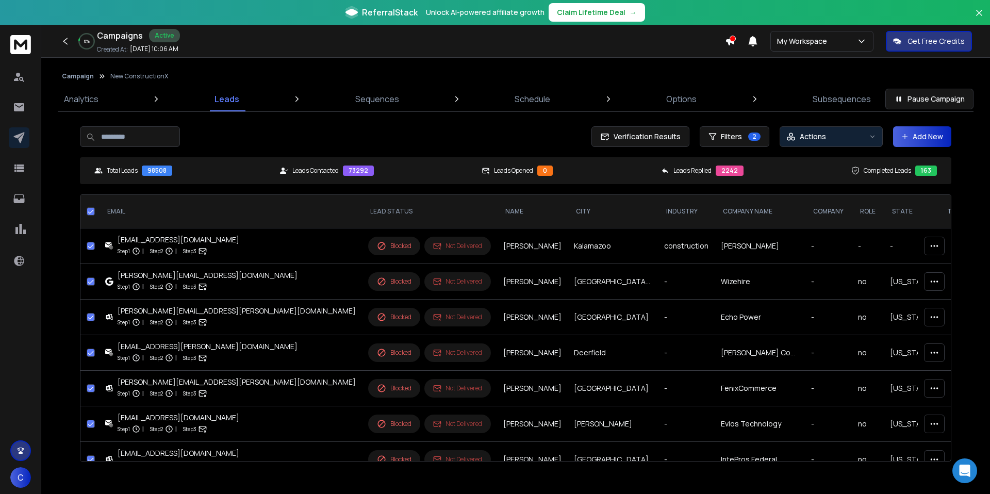
click at [831, 136] on div "Actions" at bounding box center [825, 137] width 78 height 10
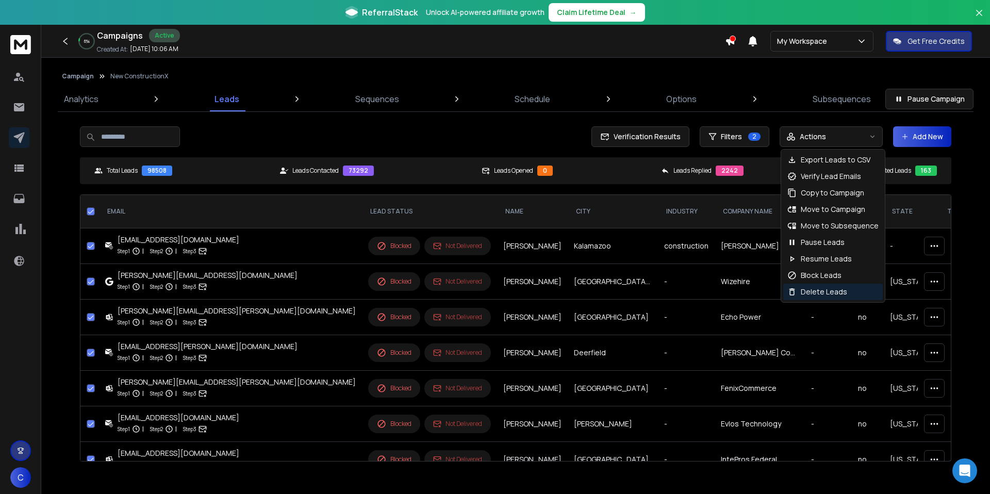
click at [816, 293] on p "Delete Leads" at bounding box center [824, 292] width 46 height 10
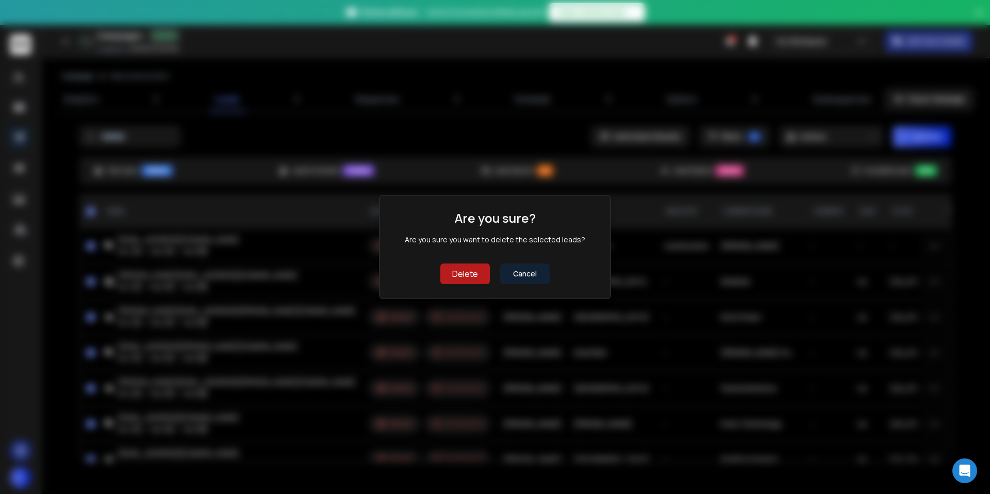
click at [468, 269] on button "Delete" at bounding box center [465, 274] width 50 height 21
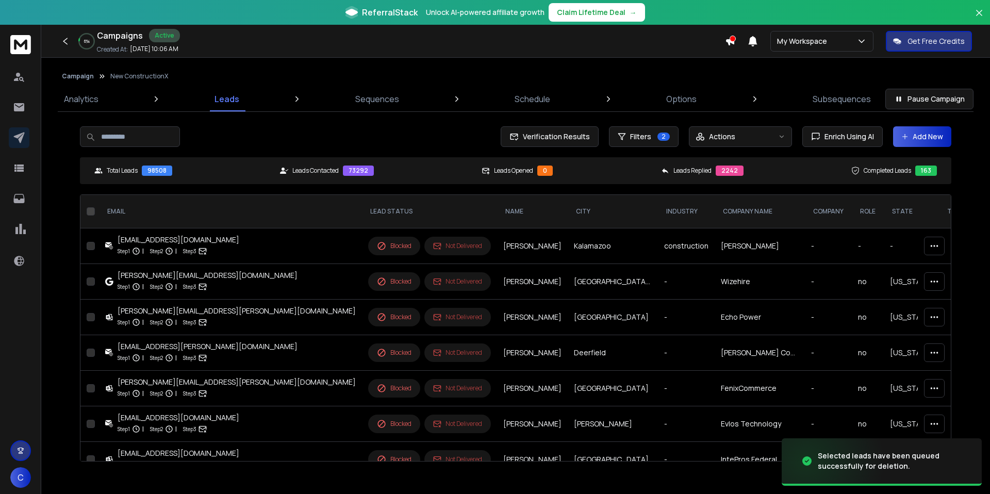
click at [929, 142] on button "Add New" at bounding box center [922, 136] width 58 height 21
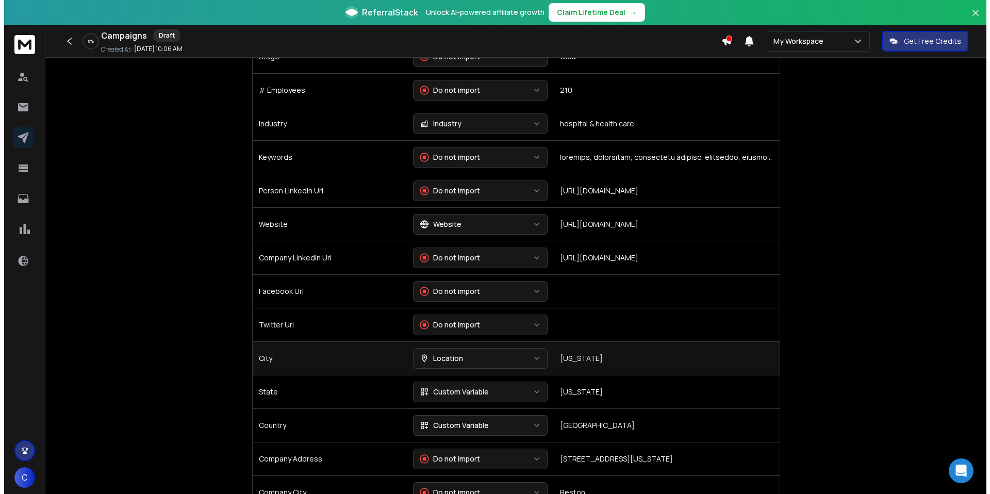
scroll to position [734, 0]
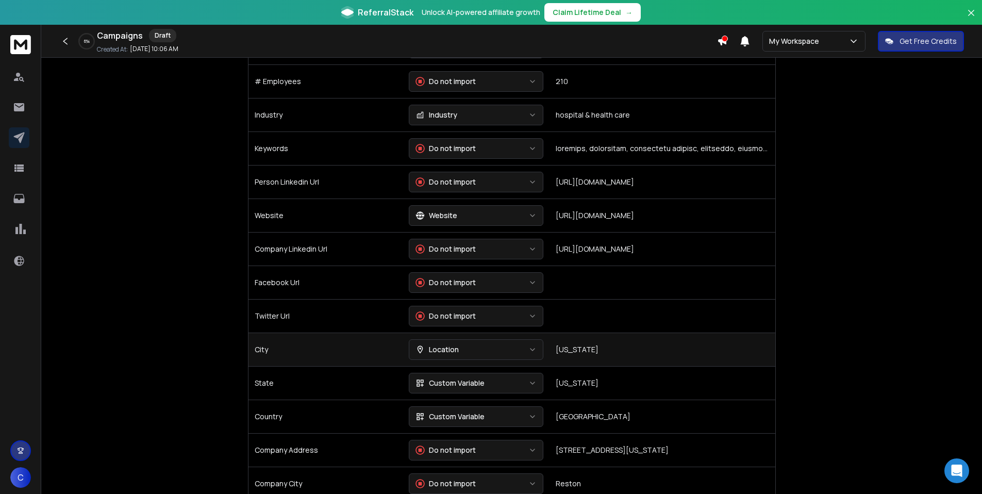
click at [462, 358] on button "Location" at bounding box center [476, 349] width 135 height 21
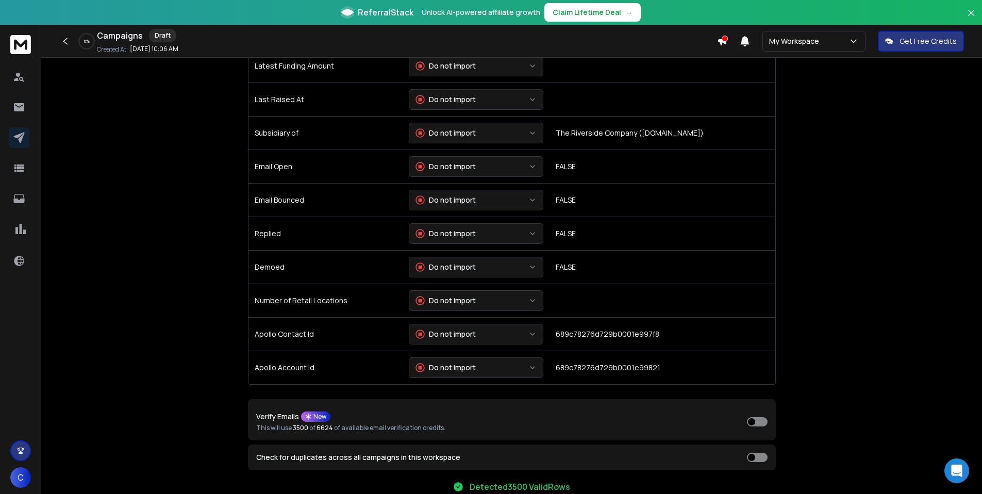
scroll to position [1467, 0]
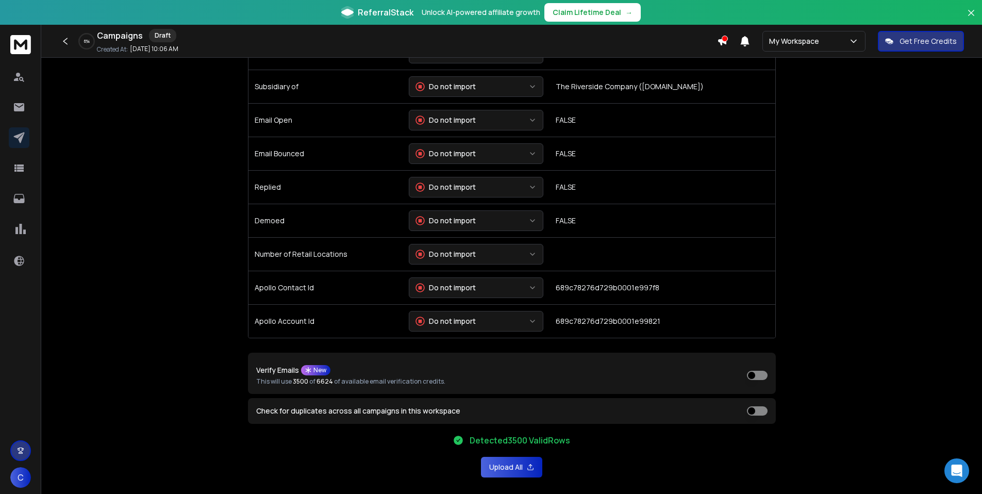
click at [532, 461] on button "Upload All" at bounding box center [511, 467] width 61 height 21
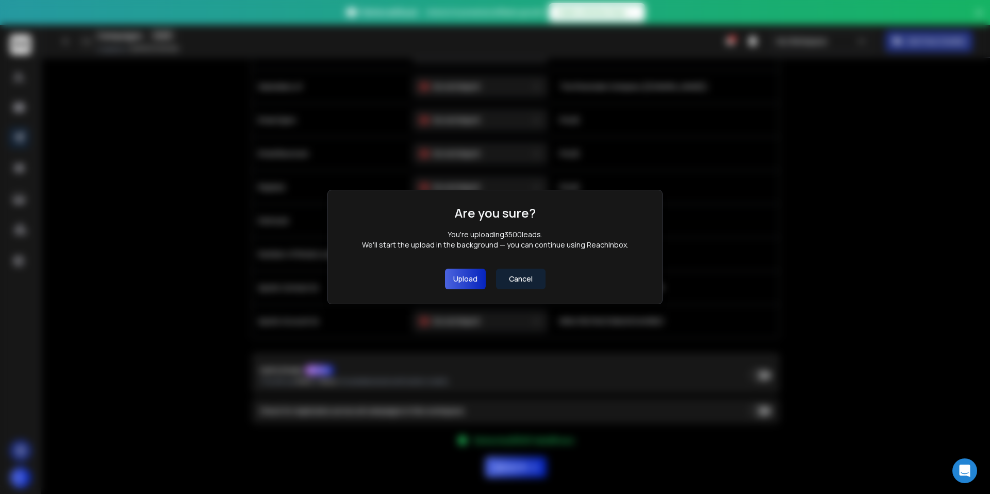
click at [469, 275] on button "Upload" at bounding box center [465, 279] width 41 height 21
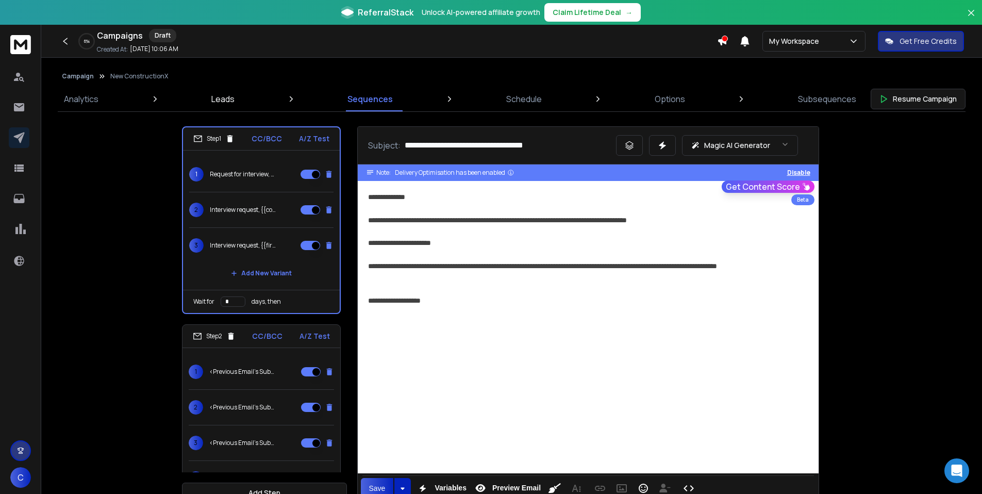
click at [231, 89] on link "Leads" at bounding box center [223, 99] width 36 height 25
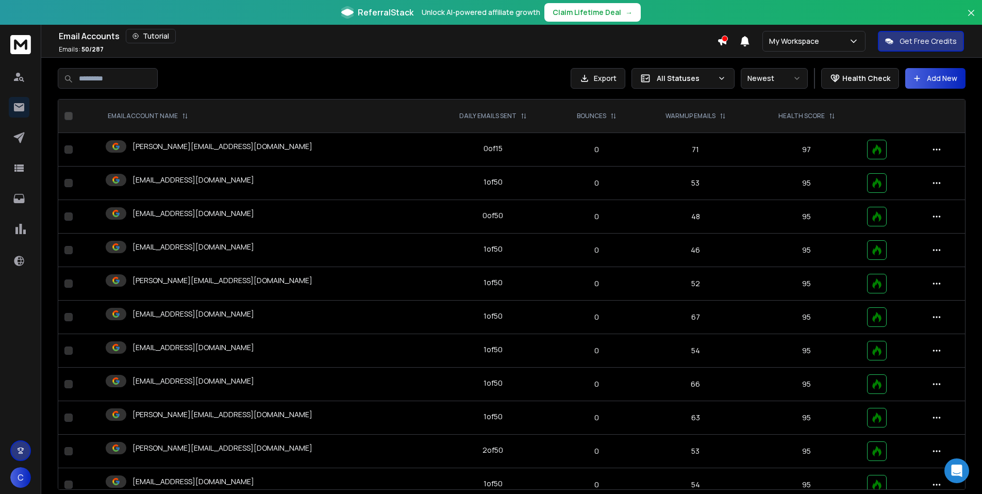
click at [6, 205] on div "C" at bounding box center [20, 261] width 41 height 473
click at [11, 202] on link at bounding box center [19, 198] width 21 height 21
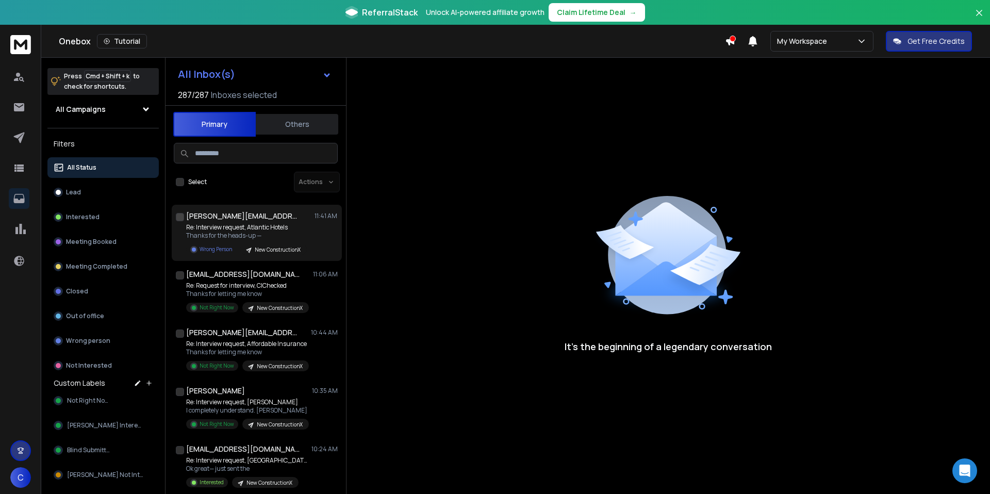
click at [247, 223] on p "Re: Interview request, Atlantic Hotels" at bounding box center [246, 227] width 121 height 8
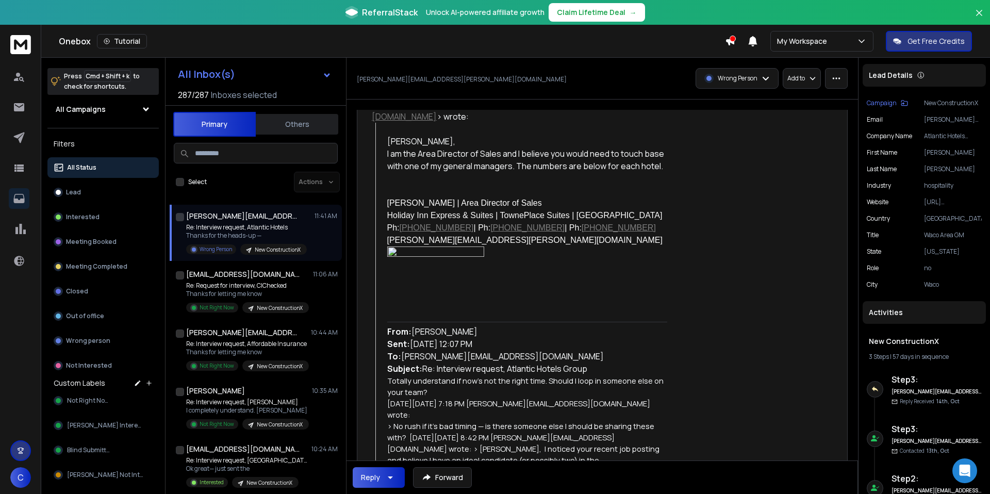
scroll to position [258, 0]
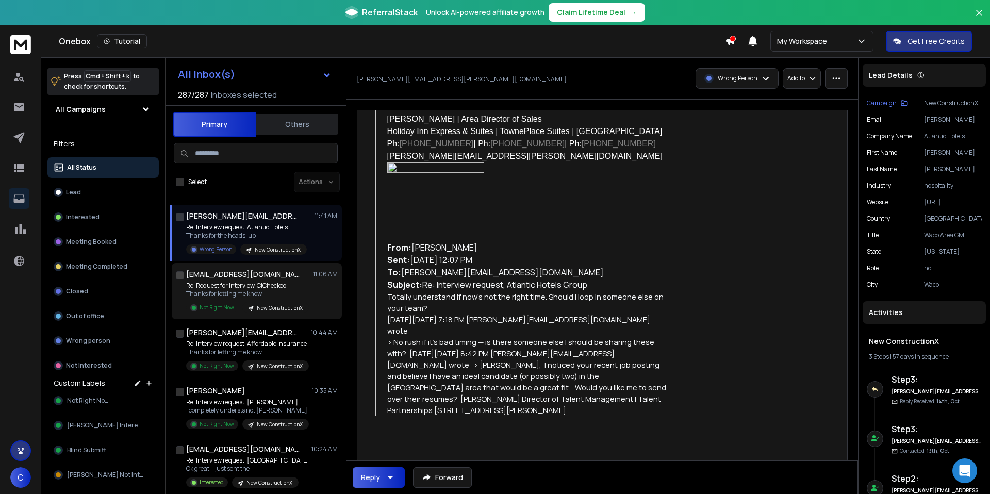
click at [247, 284] on p "Re: Request for interview, CIChecked" at bounding box center [247, 286] width 123 height 8
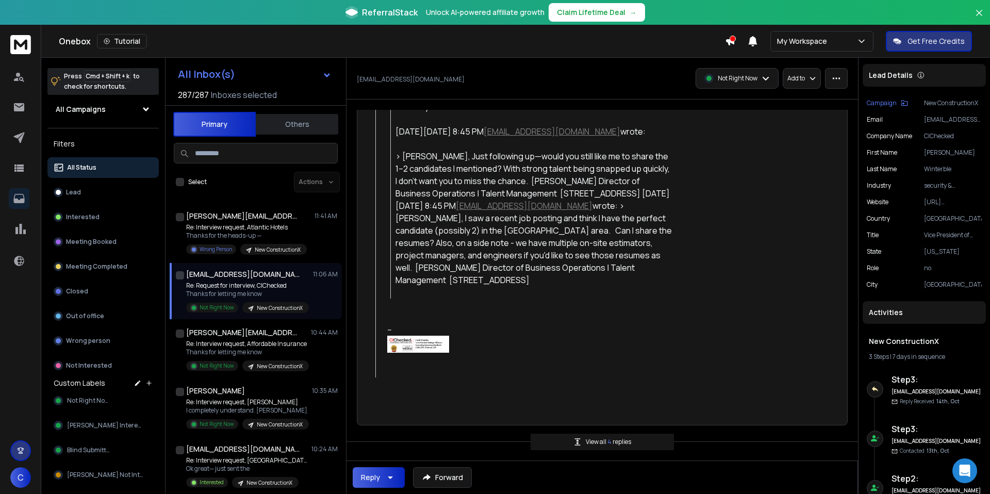
scroll to position [321, 0]
click at [594, 436] on p "View all 4 replies" at bounding box center [608, 440] width 45 height 8
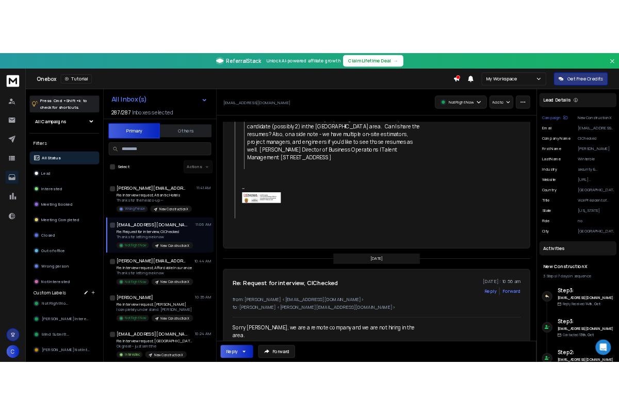
scroll to position [0, 0]
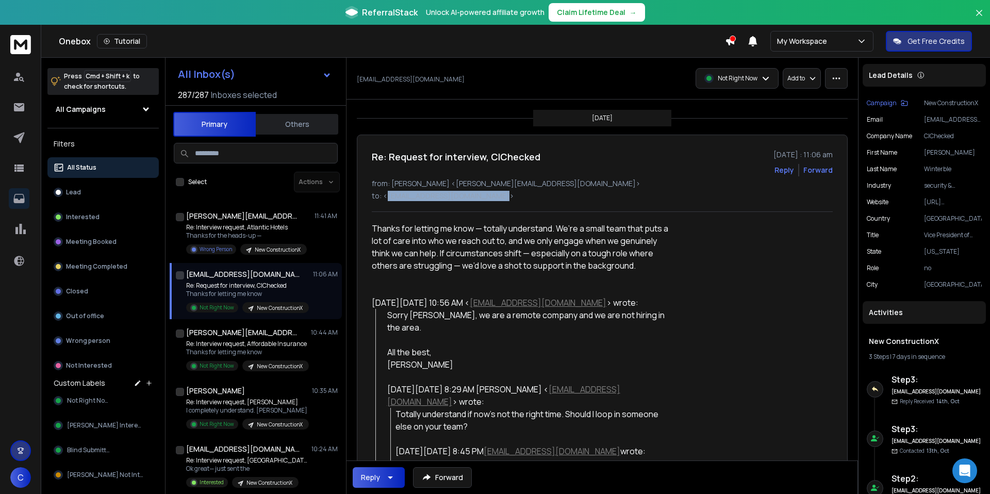
drag, startPoint x: 493, startPoint y: 199, endPoint x: 389, endPoint y: 198, distance: 104.2
click at [389, 198] on p "to: <heidiwinterble@cichecked.com>" at bounding box center [602, 196] width 461 height 10
copy p "heidiwinterble@cichecked.com"
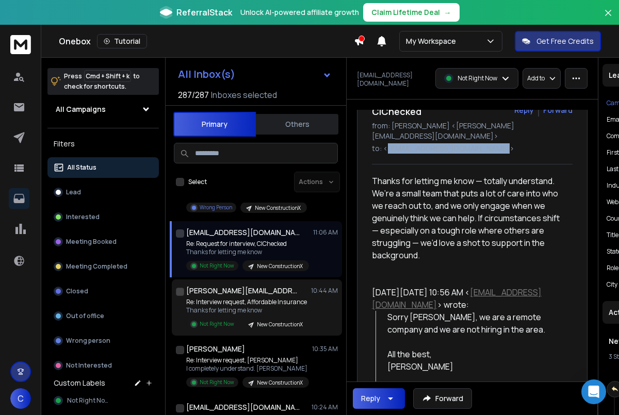
scroll to position [60, 0]
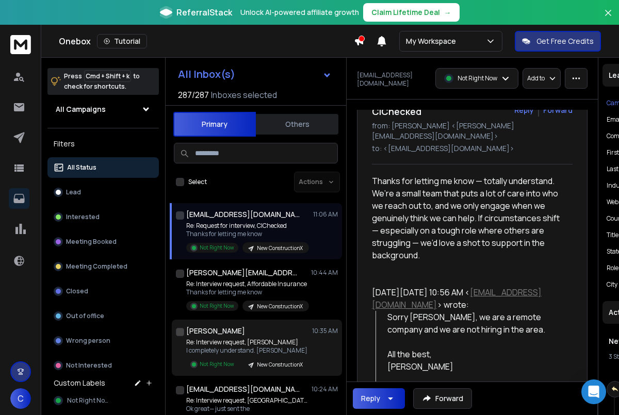
click at [245, 330] on div "Robert Chess 10:35 AM" at bounding box center [262, 331] width 152 height 10
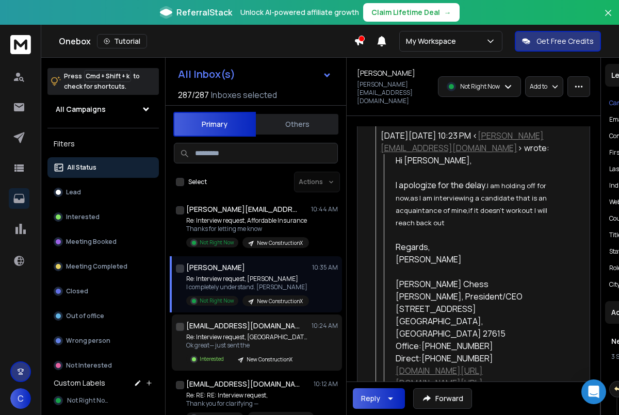
scroll to position [177, 0]
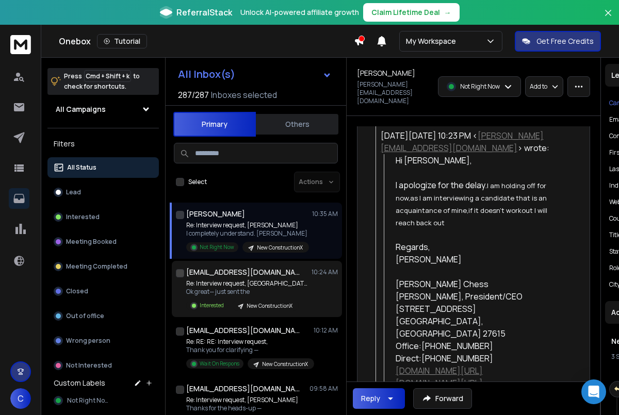
click at [265, 286] on p "Re: Interview request, St. Petersburg" at bounding box center [248, 284] width 124 height 8
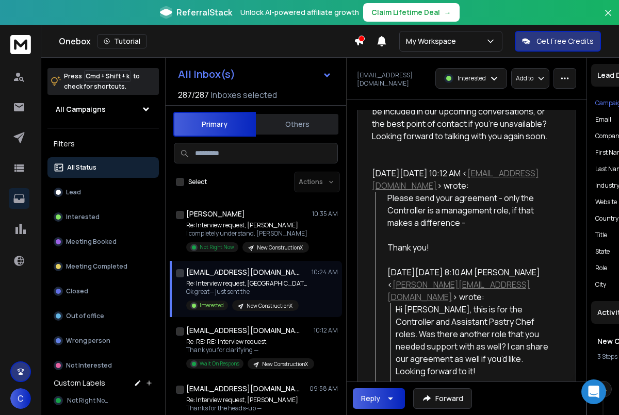
scroll to position [219, 0]
